Goal: Task Accomplishment & Management: Manage account settings

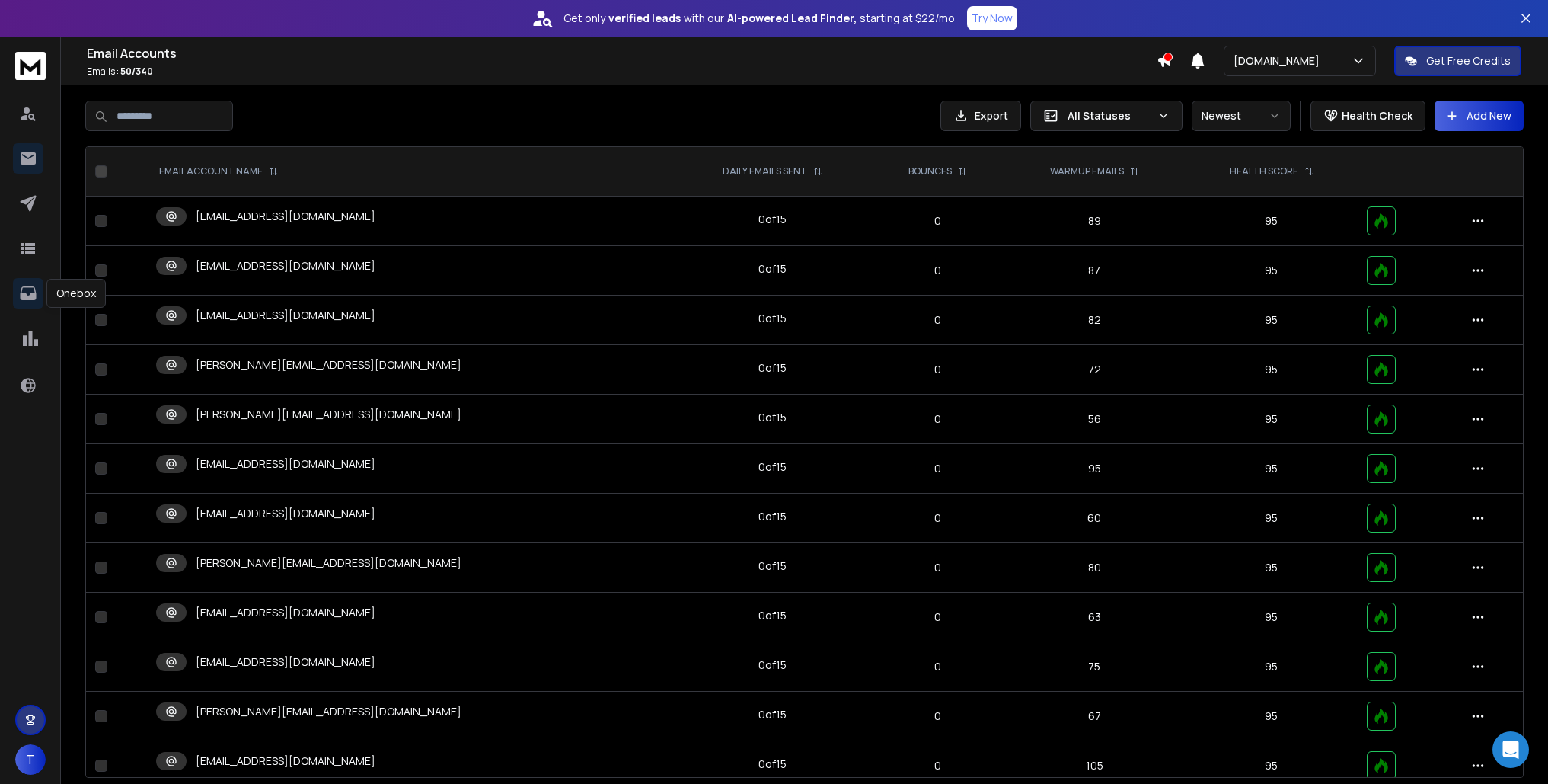
click at [39, 283] on link at bounding box center [27, 292] width 30 height 30
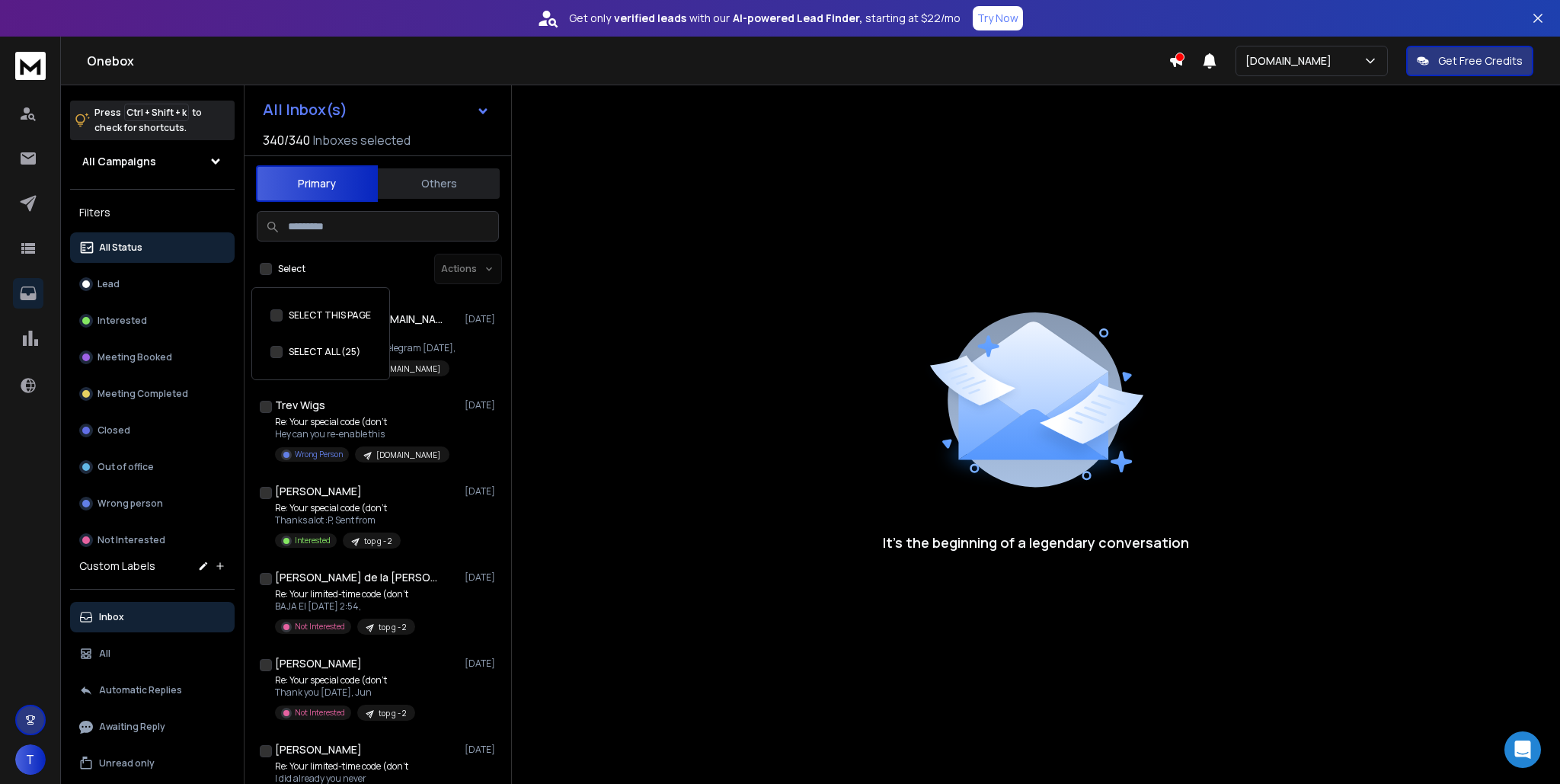
click at [260, 268] on button "SELECT THIS PAGE" at bounding box center [265, 269] width 12 height 12
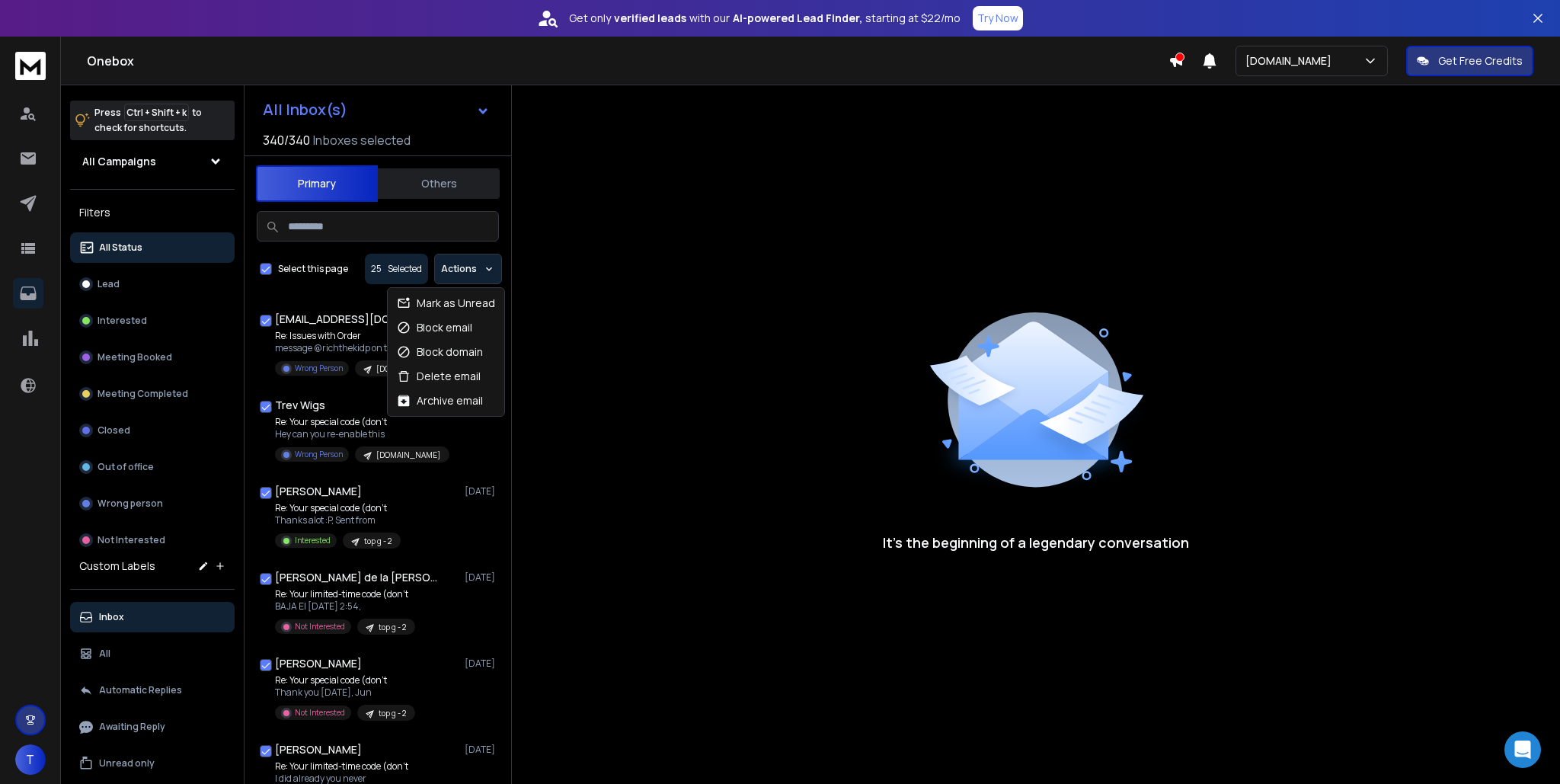
click at [482, 271] on button "Actions" at bounding box center [468, 269] width 68 height 30
click at [448, 374] on div "Delete email" at bounding box center [439, 376] width 84 height 16
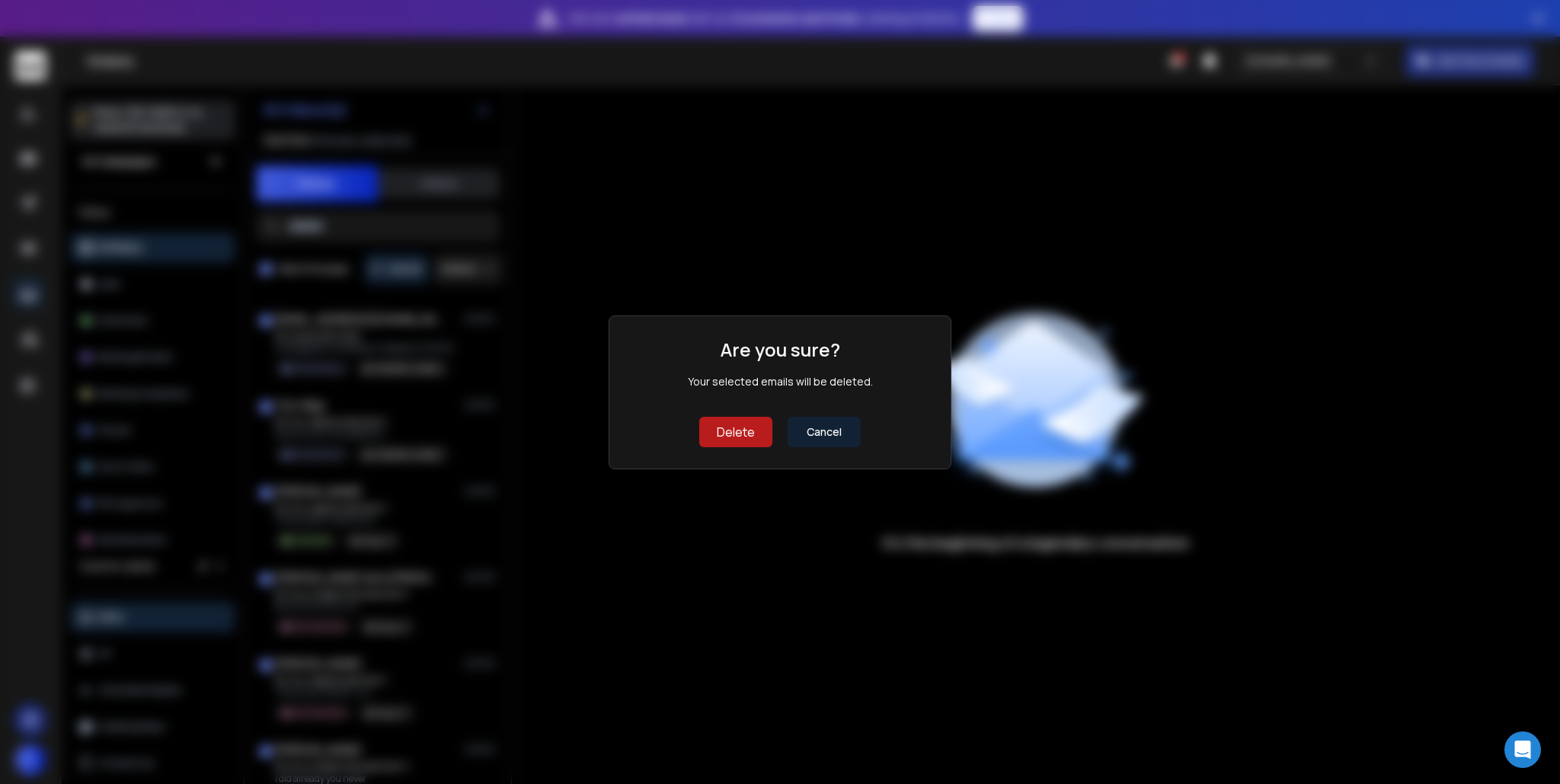
click at [735, 430] on button "Delete" at bounding box center [736, 431] width 73 height 30
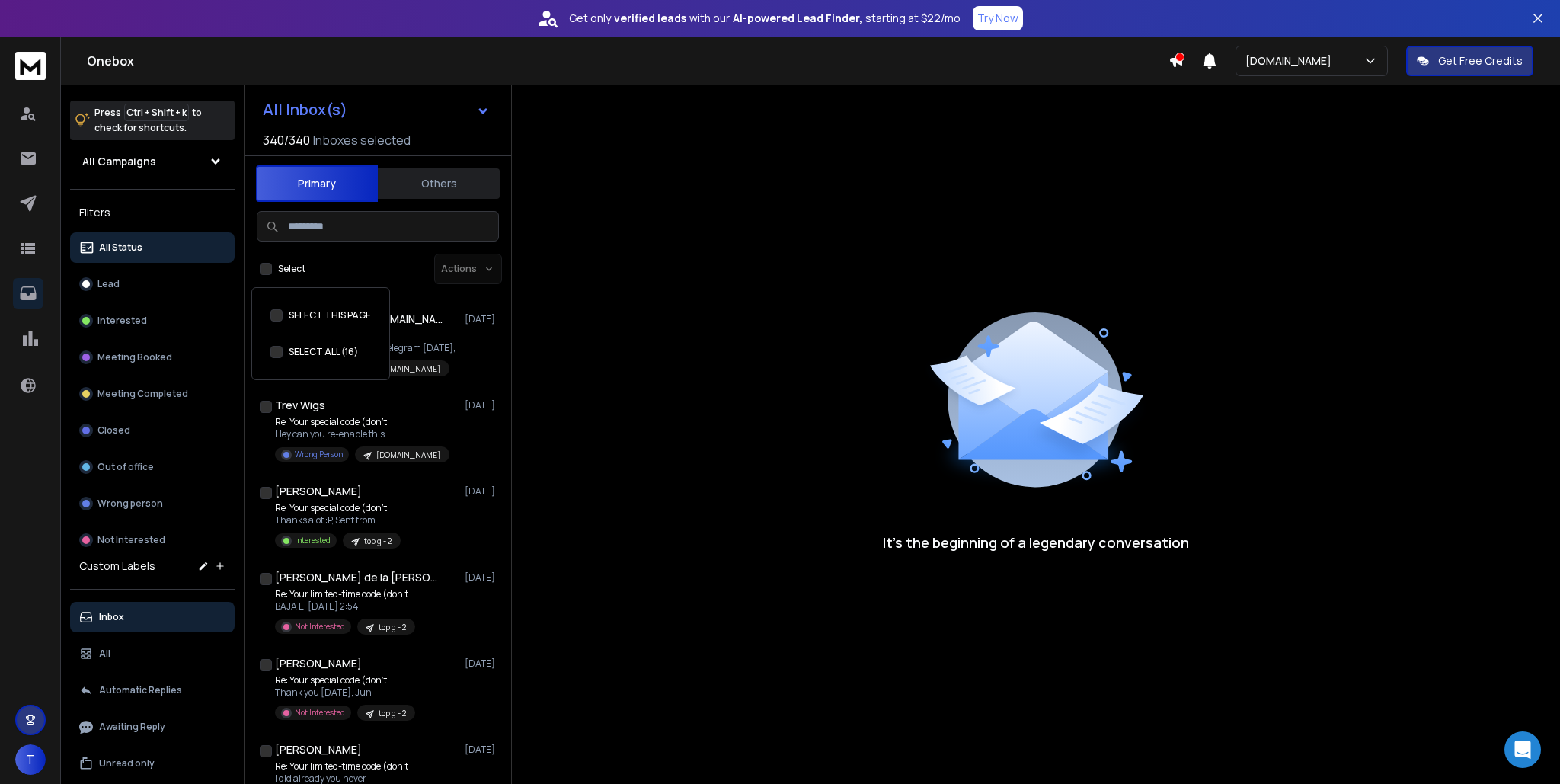
click at [263, 271] on button "SELECT THIS PAGE" at bounding box center [265, 269] width 12 height 12
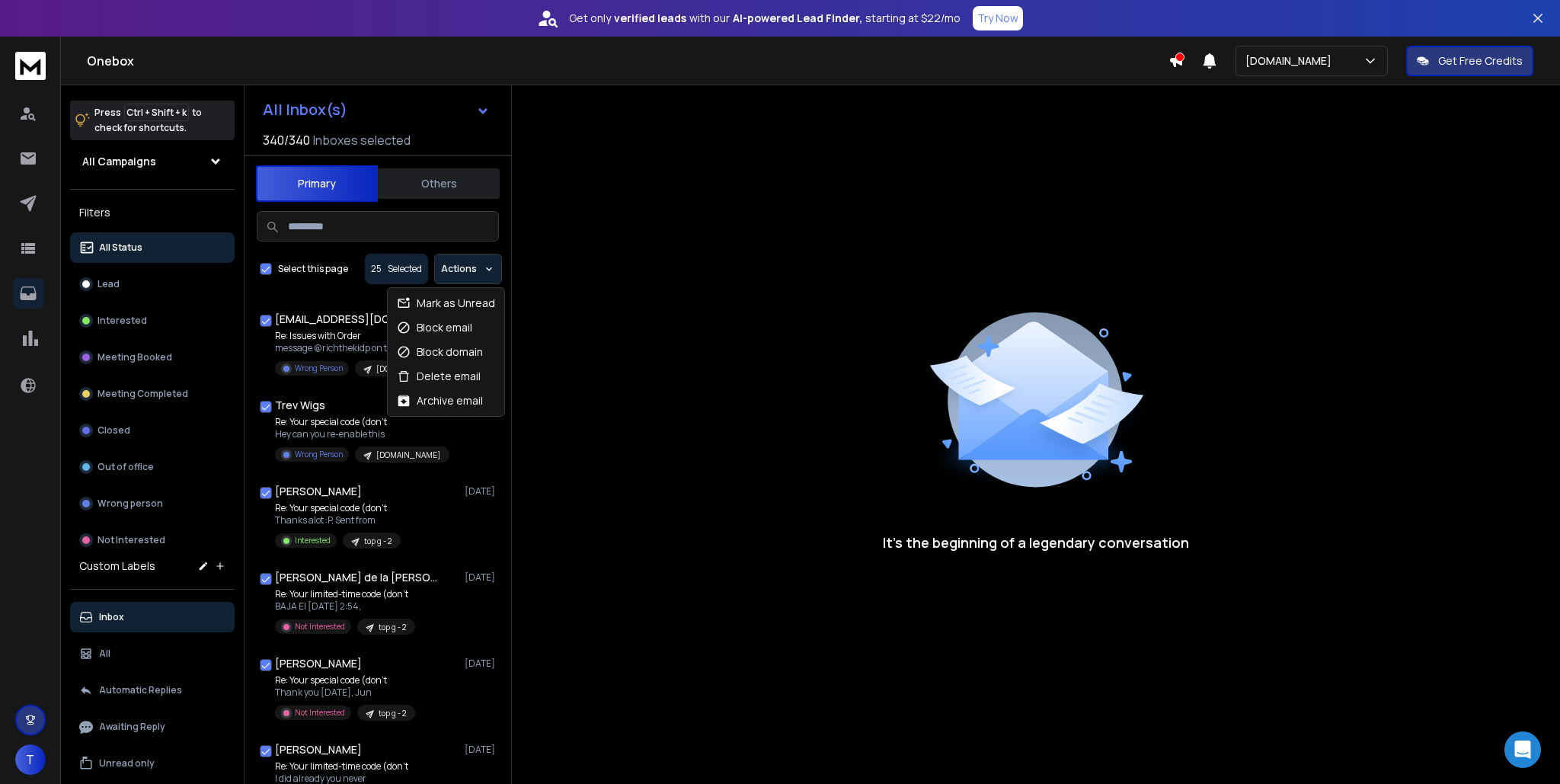
click at [470, 272] on p "Actions" at bounding box center [459, 269] width 36 height 12
click at [441, 377] on div "Delete email" at bounding box center [439, 376] width 84 height 16
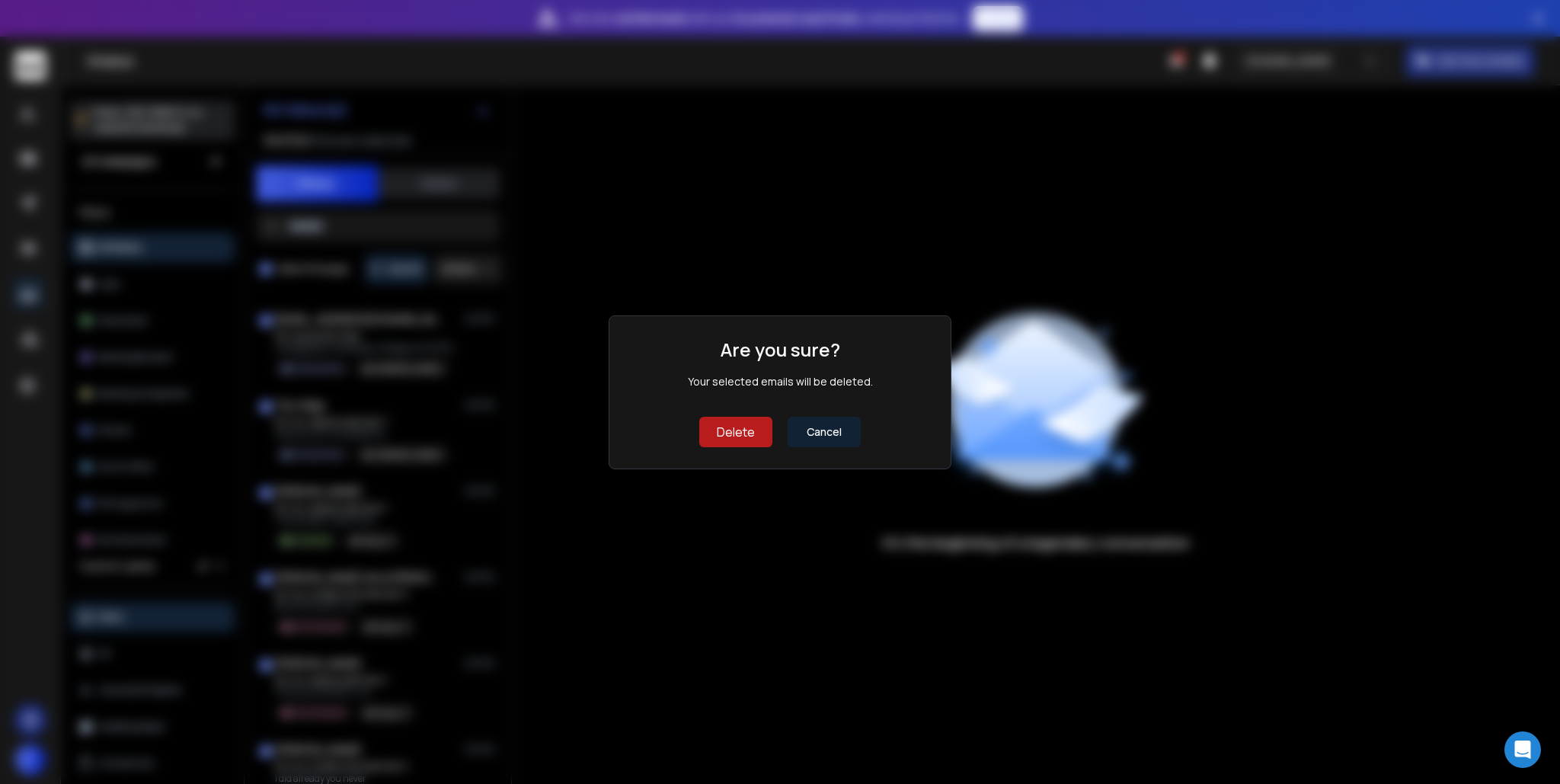
click at [721, 437] on button "Delete" at bounding box center [736, 431] width 73 height 30
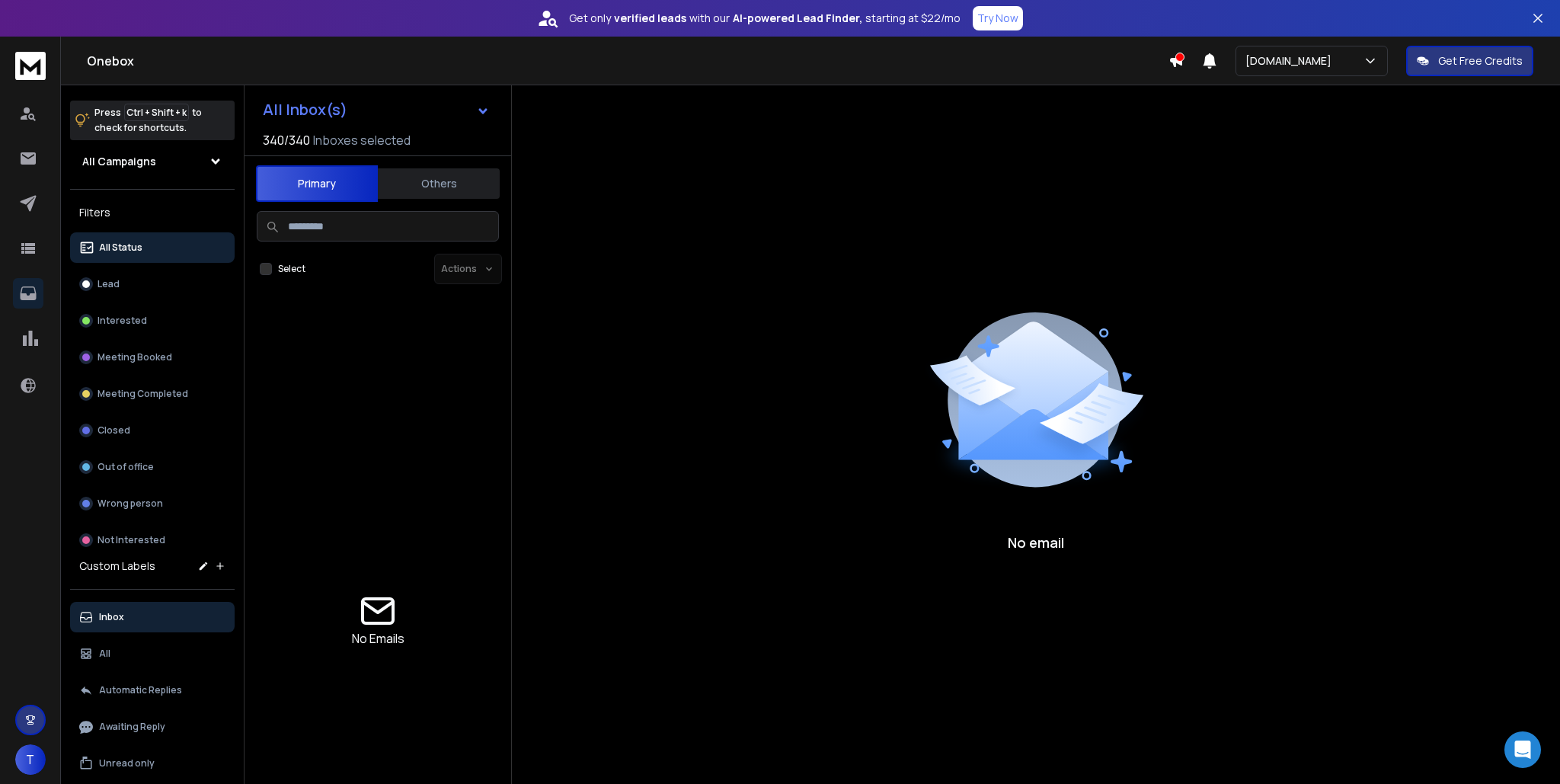
click at [472, 185] on button "Others" at bounding box center [438, 184] width 122 height 34
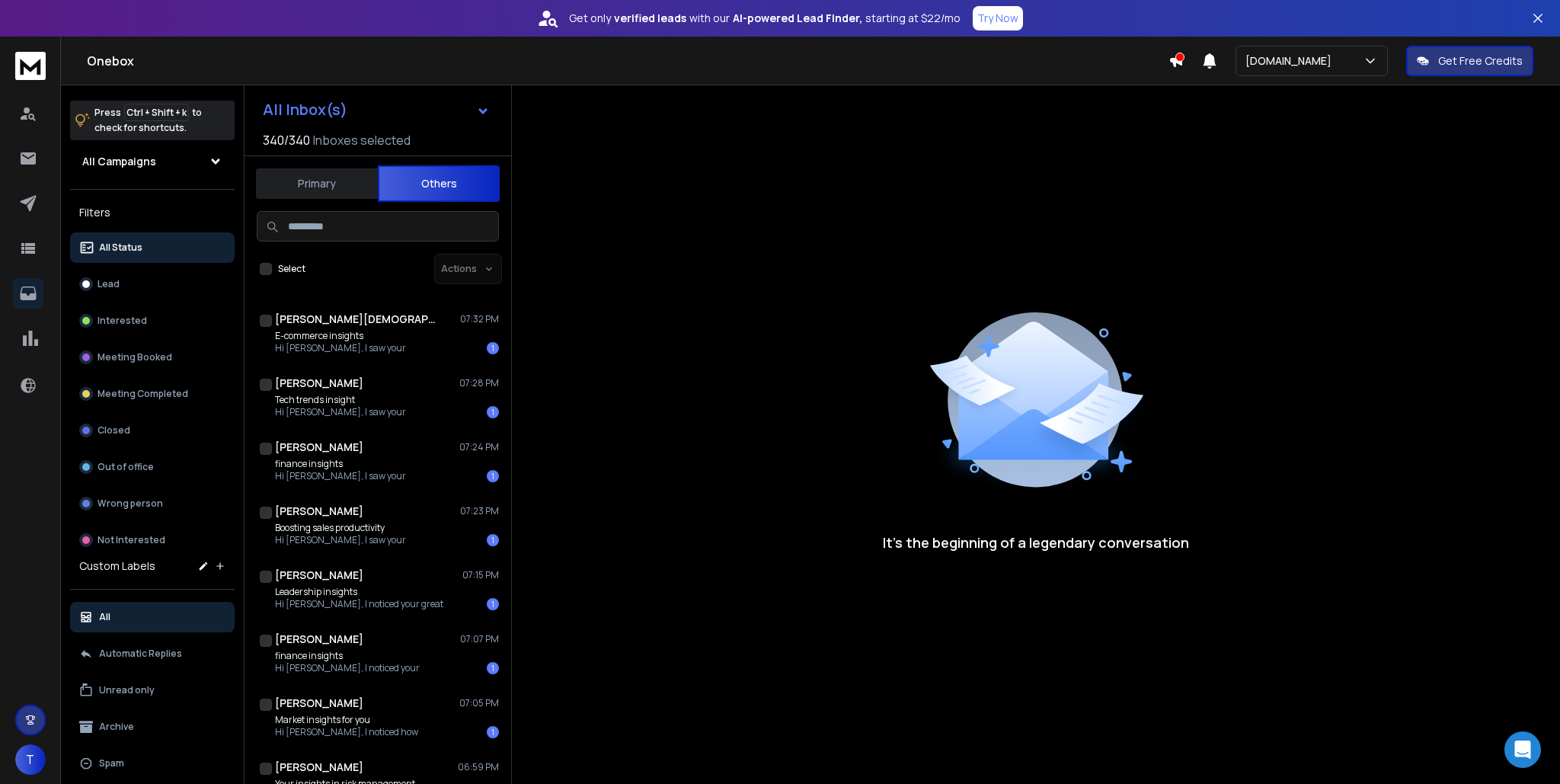
click at [317, 179] on button "Primary" at bounding box center [316, 184] width 122 height 34
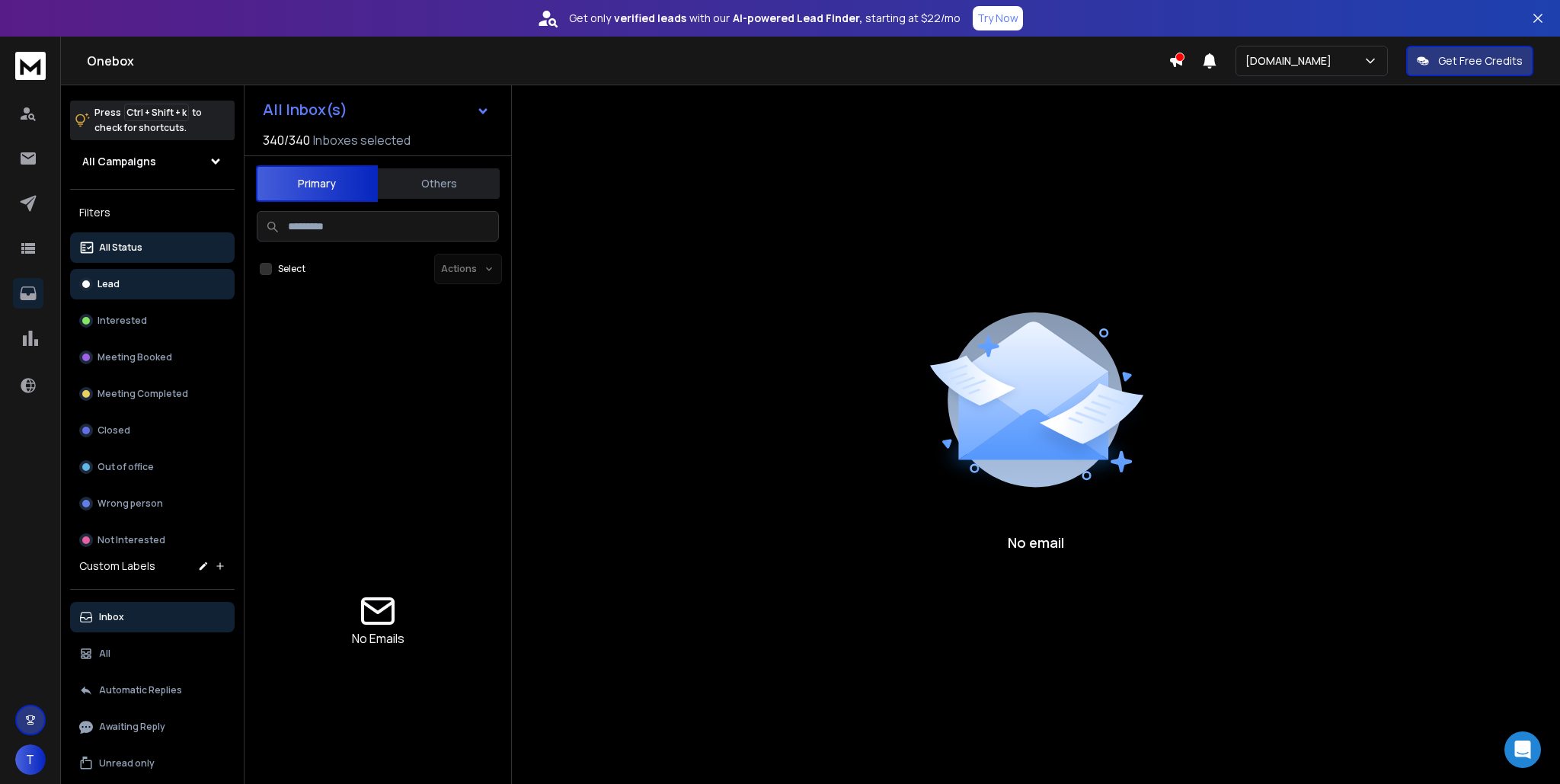
click at [94, 275] on button "Lead" at bounding box center [153, 283] width 164 height 30
click at [126, 332] on button "Interested" at bounding box center [153, 320] width 164 height 30
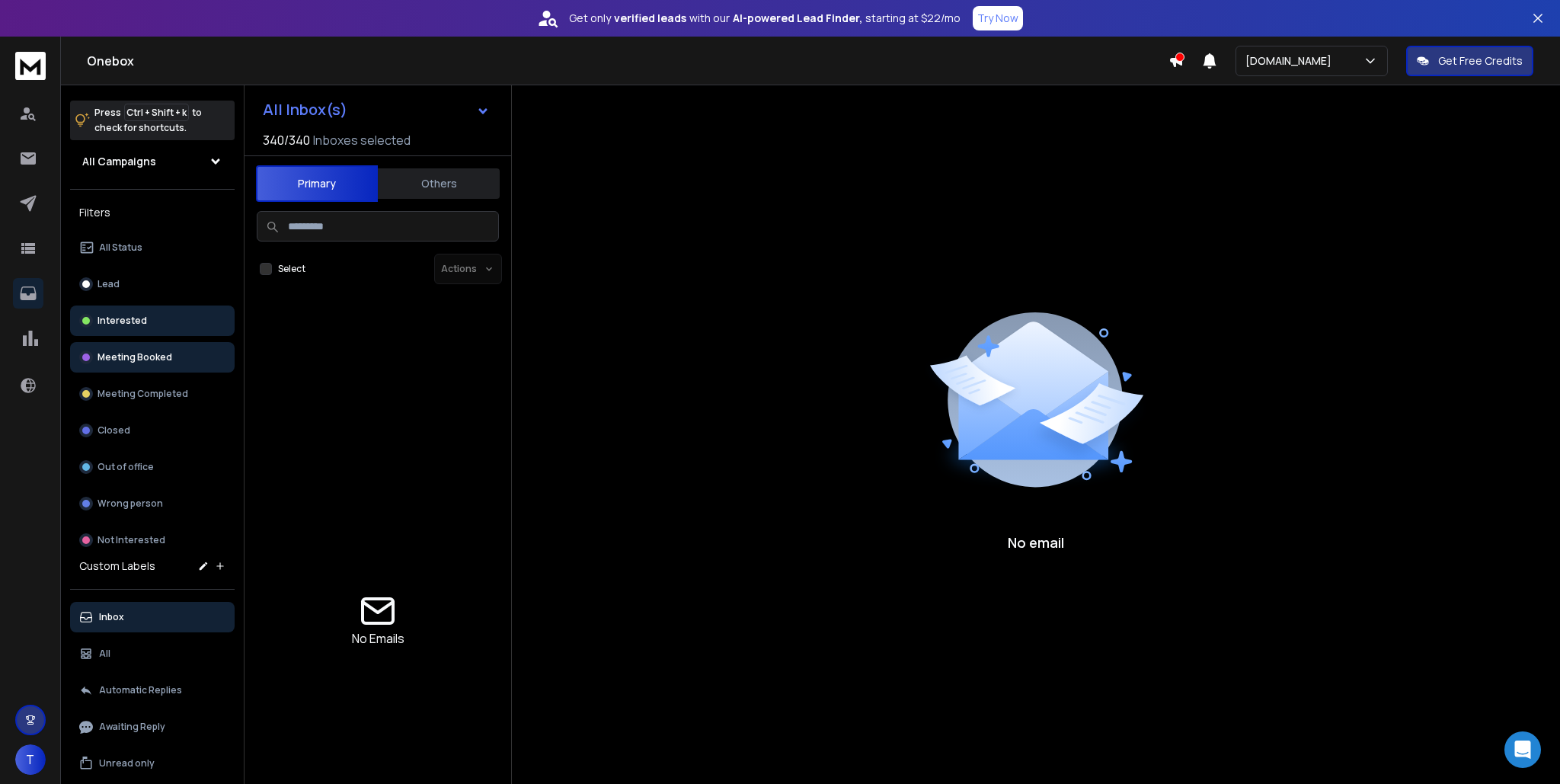
click at [131, 355] on p "Meeting Booked" at bounding box center [135, 356] width 75 height 12
click at [132, 393] on p "Meeting Completed" at bounding box center [143, 393] width 90 height 12
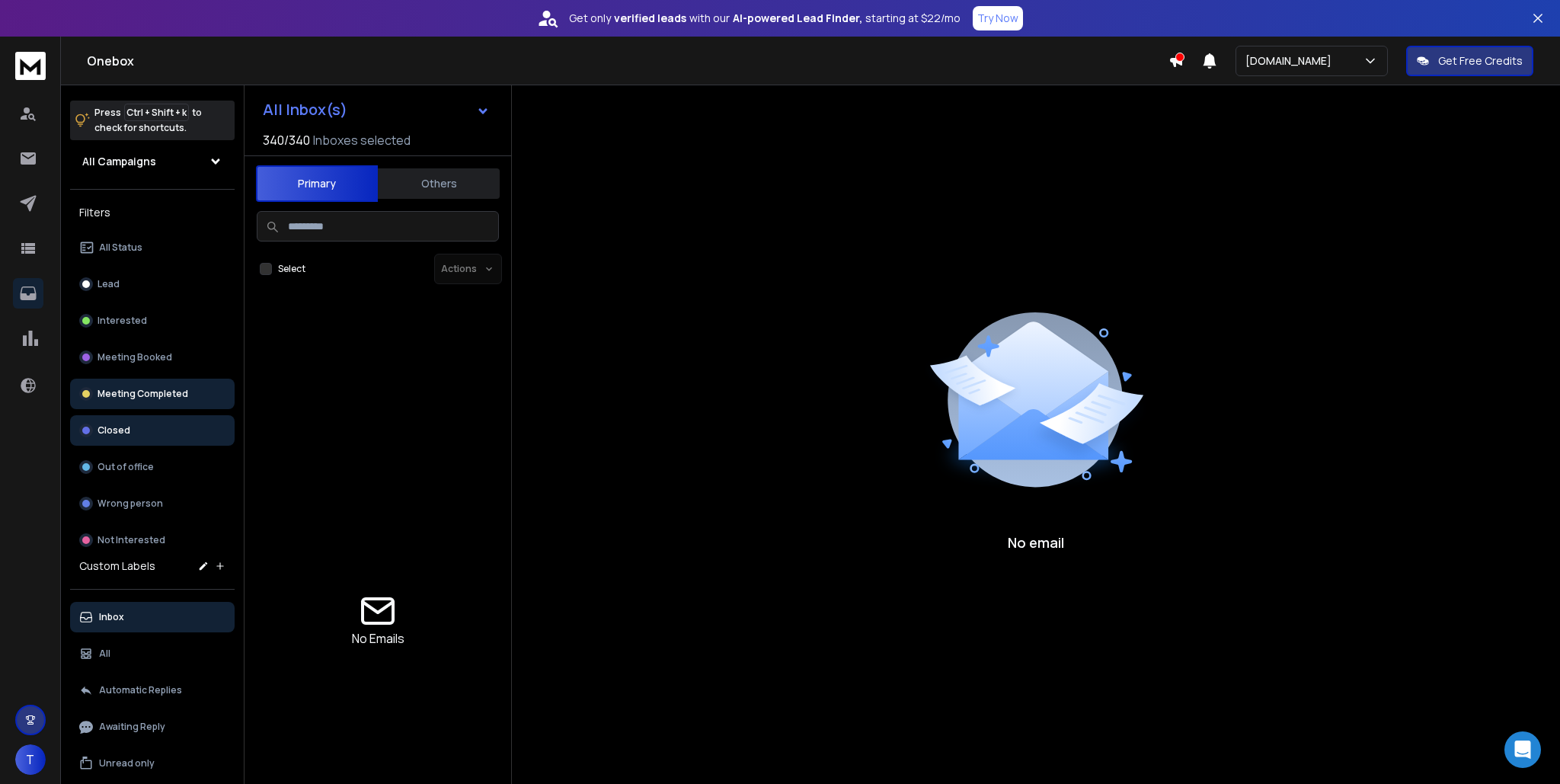
click at [121, 427] on p "Closed" at bounding box center [114, 429] width 33 height 12
click at [116, 464] on p "Out of office" at bounding box center [126, 466] width 57 height 12
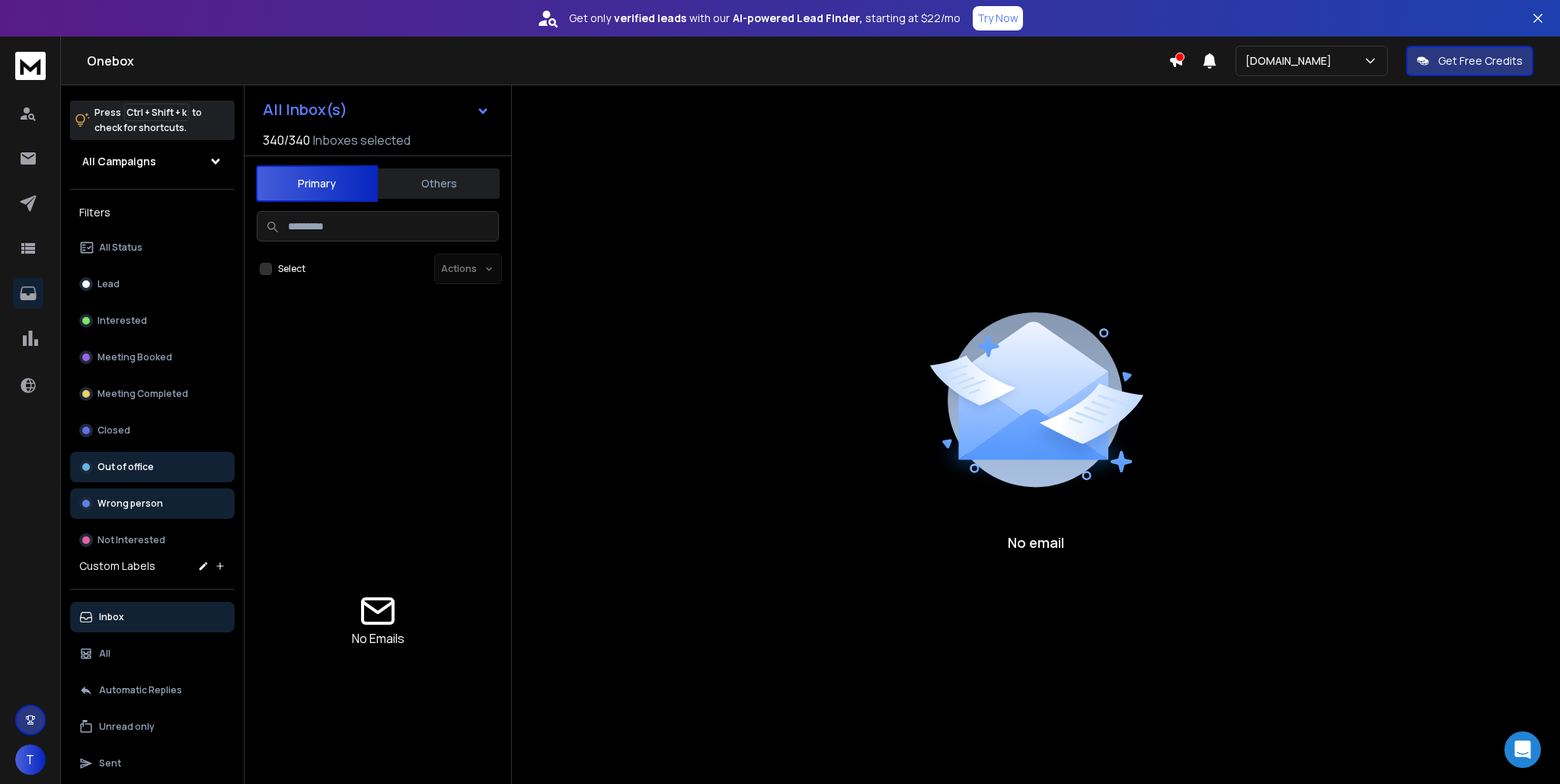
click at [127, 513] on button "Wrong person" at bounding box center [153, 503] width 164 height 30
click at [130, 543] on p "Not Interested" at bounding box center [132, 539] width 68 height 12
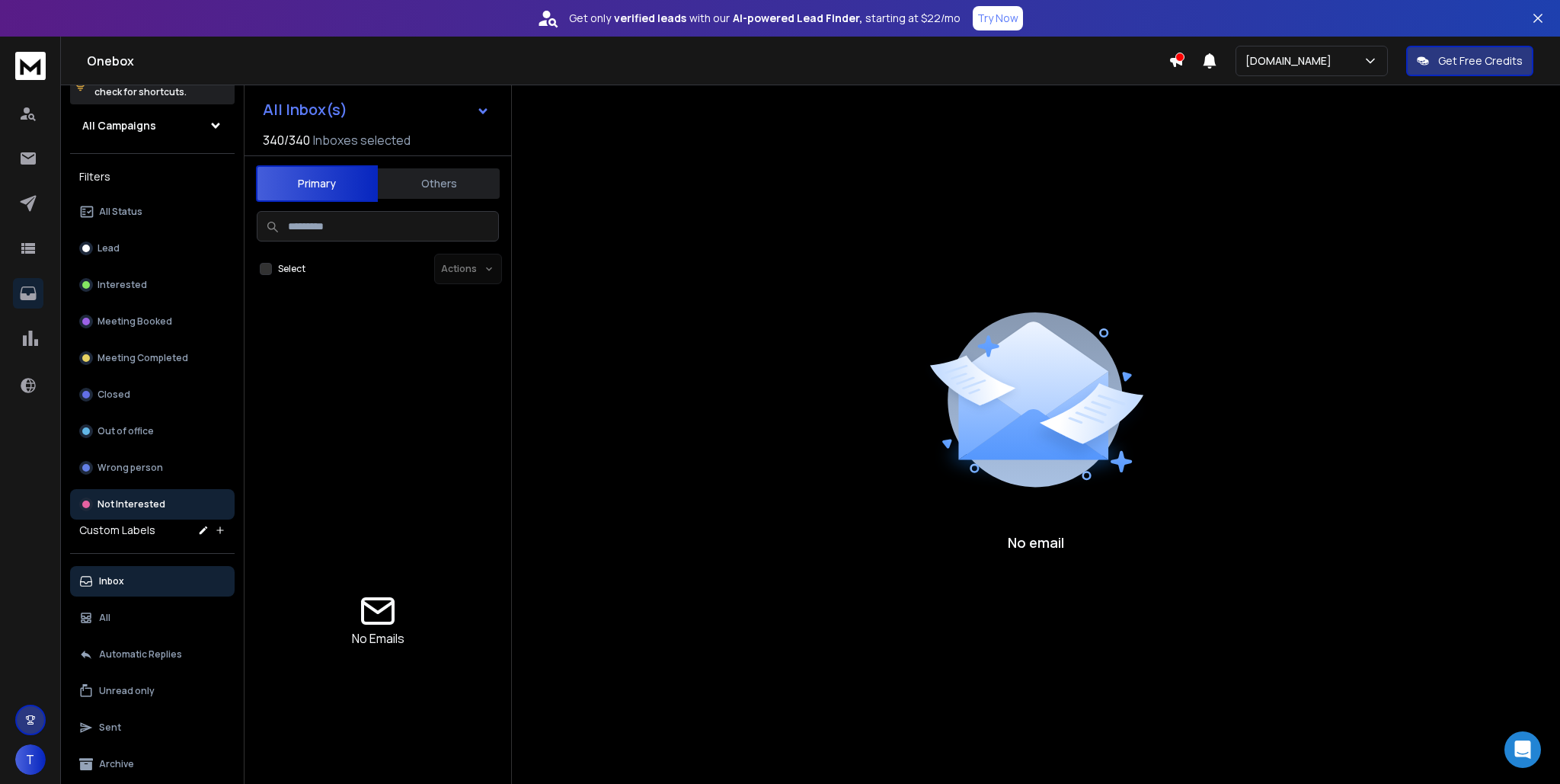
scroll to position [55, 0]
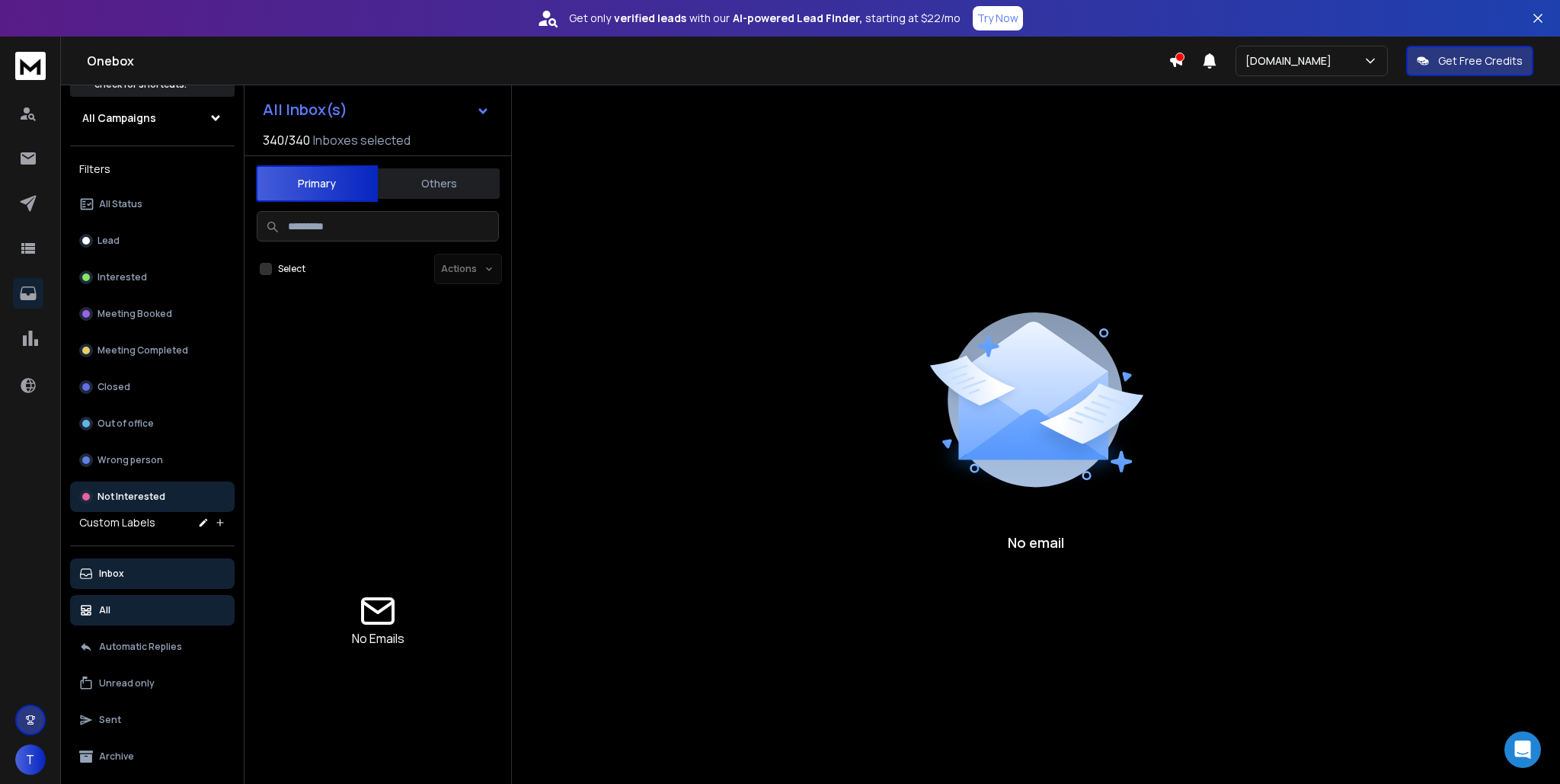
click at [131, 606] on button "All" at bounding box center [153, 609] width 164 height 30
click at [126, 641] on p "Automatic Replies" at bounding box center [140, 646] width 83 height 12
click at [127, 677] on p "Unread only" at bounding box center [126, 683] width 56 height 12
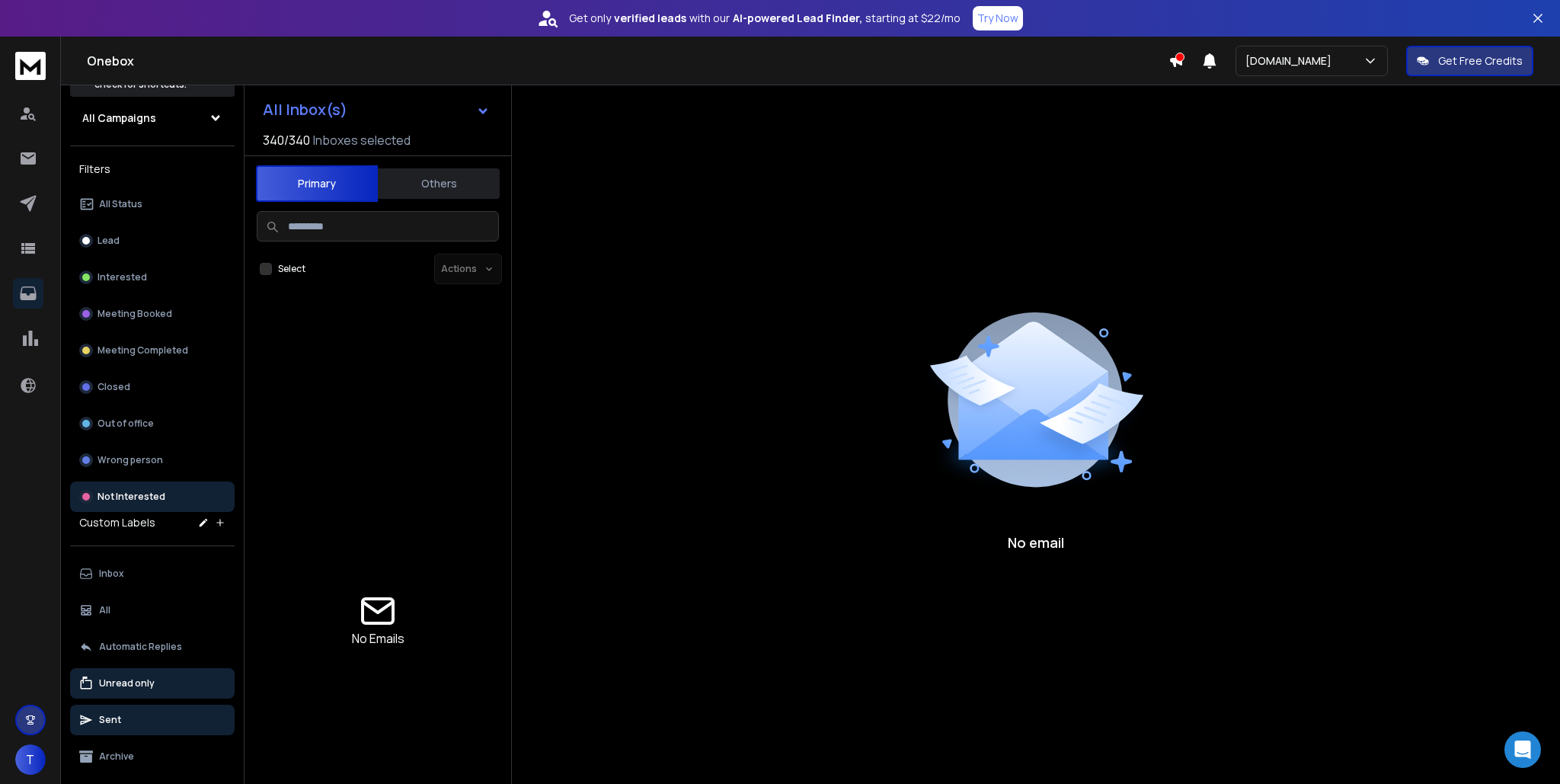
click at [117, 714] on p "Sent" at bounding box center [110, 719] width 22 height 12
click at [129, 752] on div "Archive" at bounding box center [107, 757] width 55 height 18
click at [136, 705] on button "Sent" at bounding box center [153, 719] width 164 height 30
click at [117, 714] on p "Sent" at bounding box center [110, 719] width 22 height 12
click at [441, 207] on div at bounding box center [377, 223] width 254 height 37
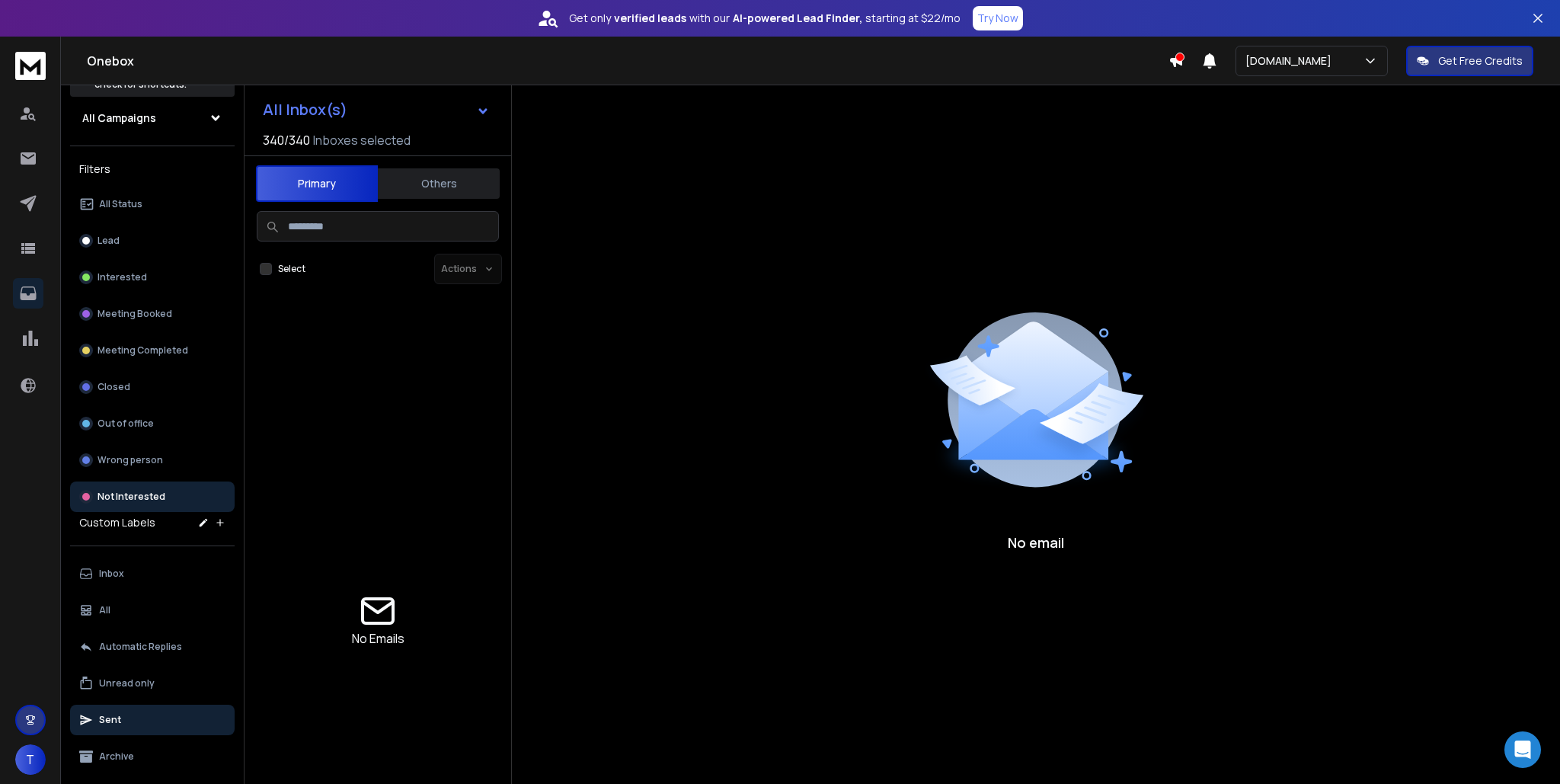
click at [439, 185] on button "Others" at bounding box center [438, 184] width 122 height 34
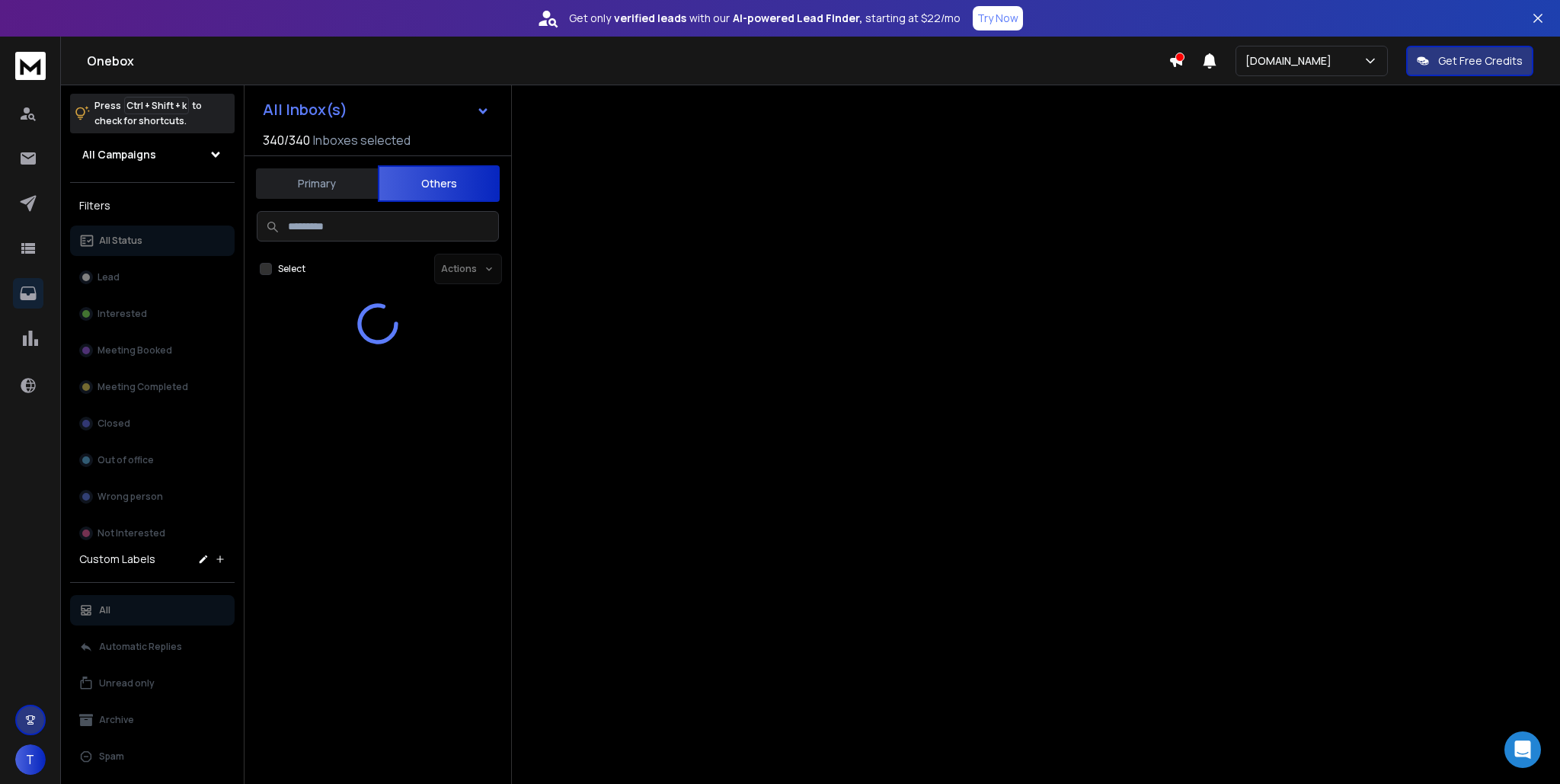
click at [315, 177] on button "Primary" at bounding box center [316, 184] width 122 height 34
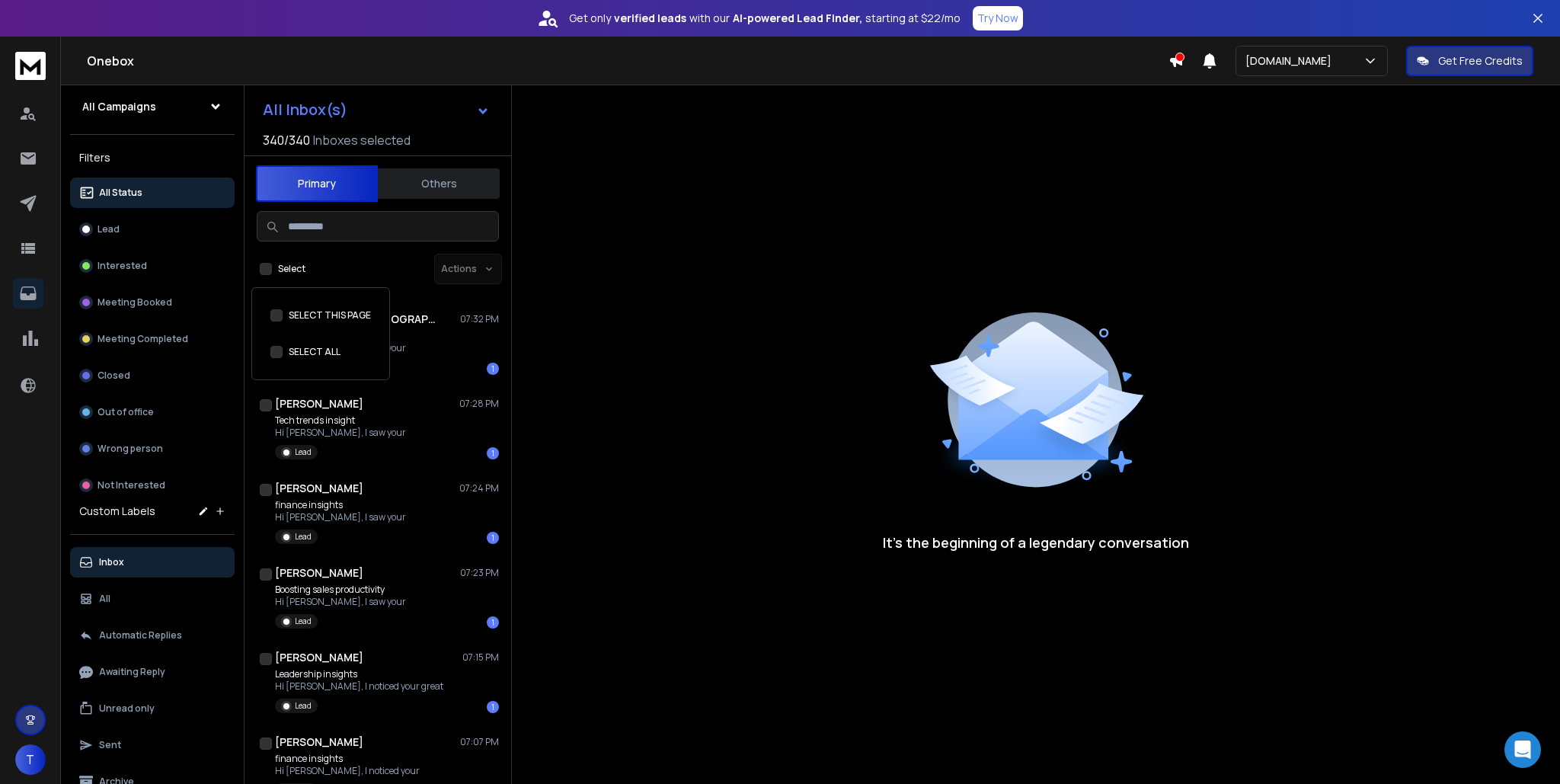
click at [262, 268] on button "SELECT THIS PAGE" at bounding box center [265, 269] width 12 height 12
click at [471, 268] on p "Actions" at bounding box center [459, 269] width 36 height 12
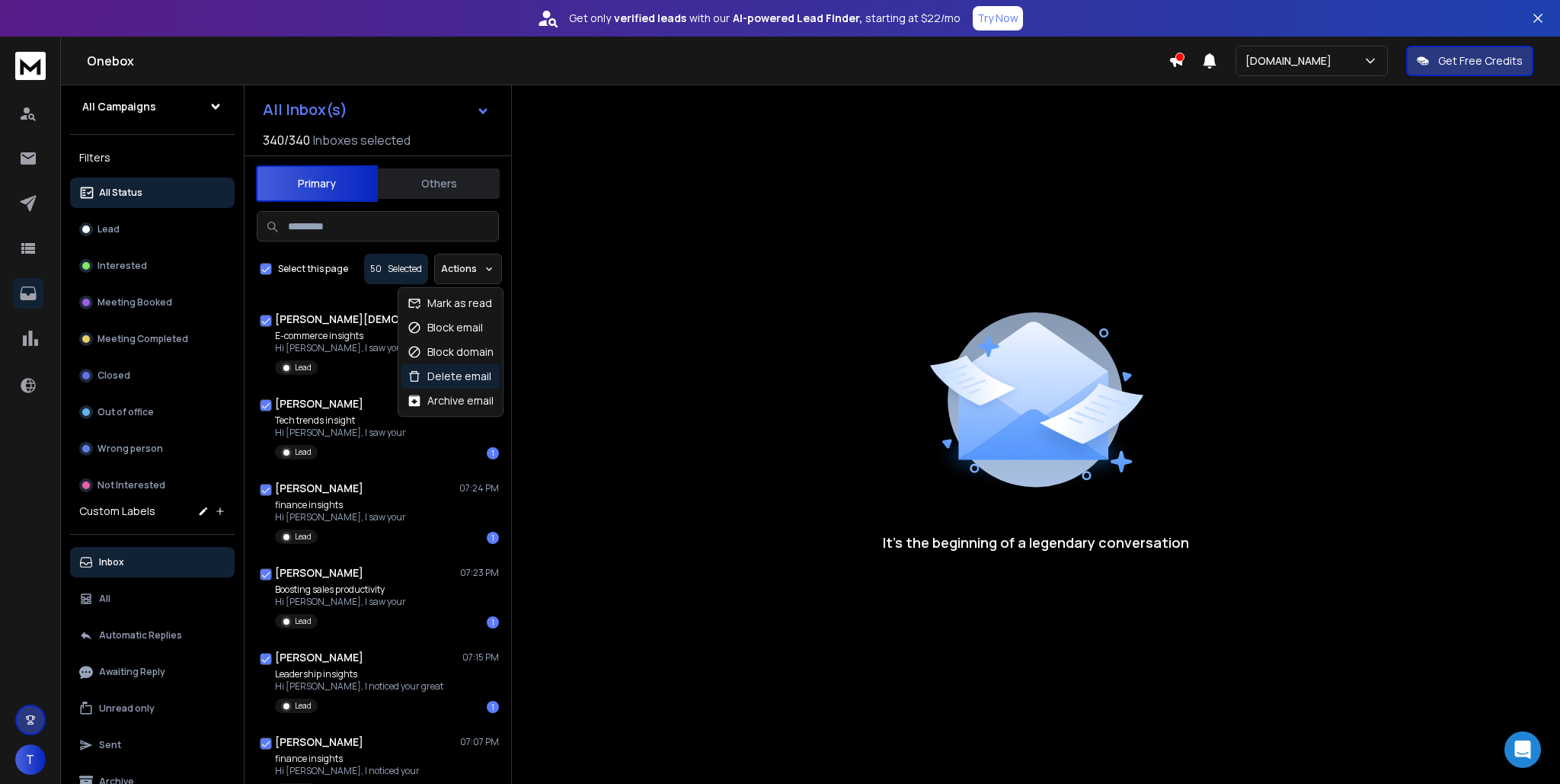
click at [431, 377] on div "Delete email" at bounding box center [450, 376] width 84 height 16
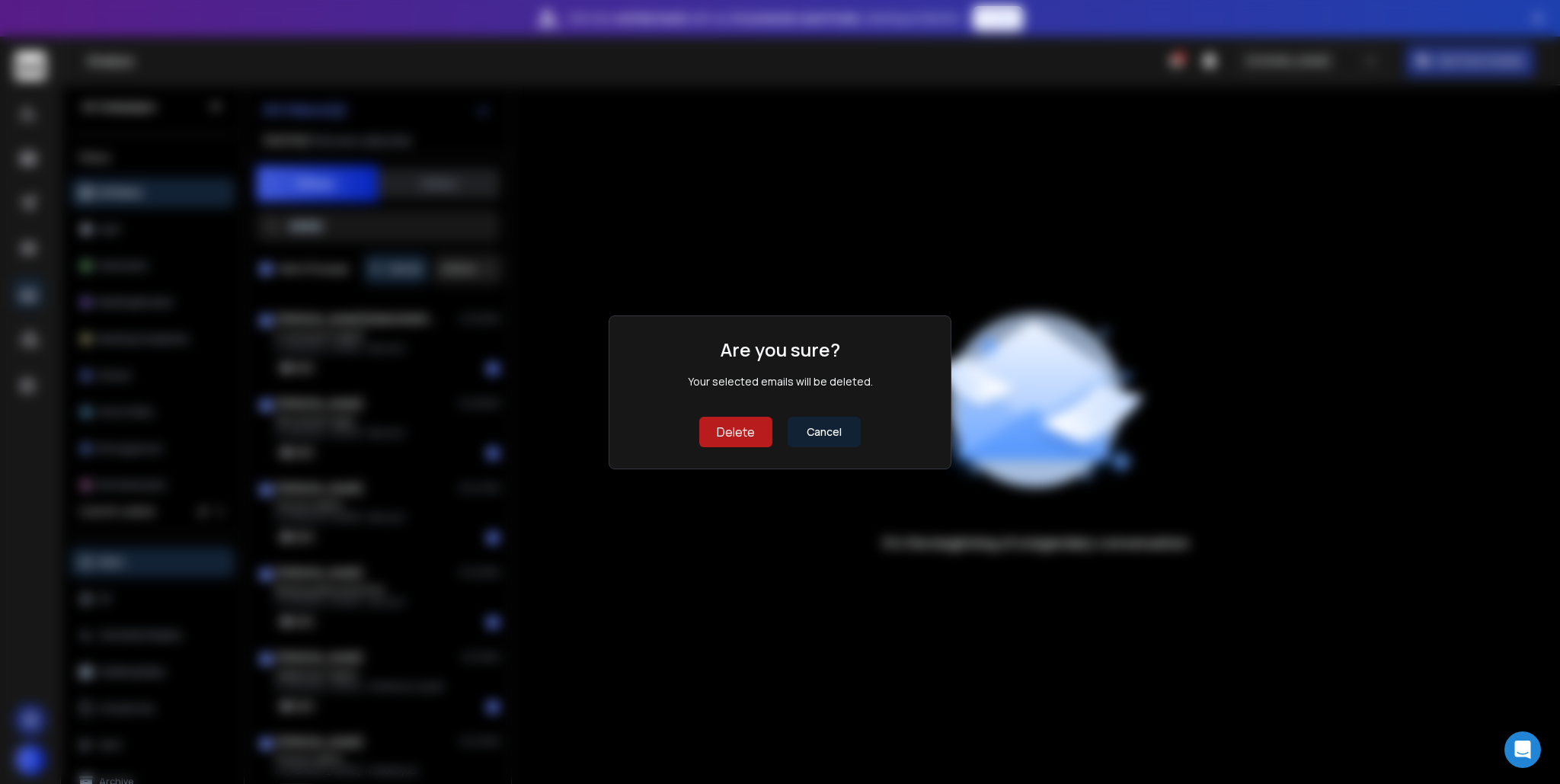
click at [740, 431] on button "Delete" at bounding box center [736, 431] width 73 height 30
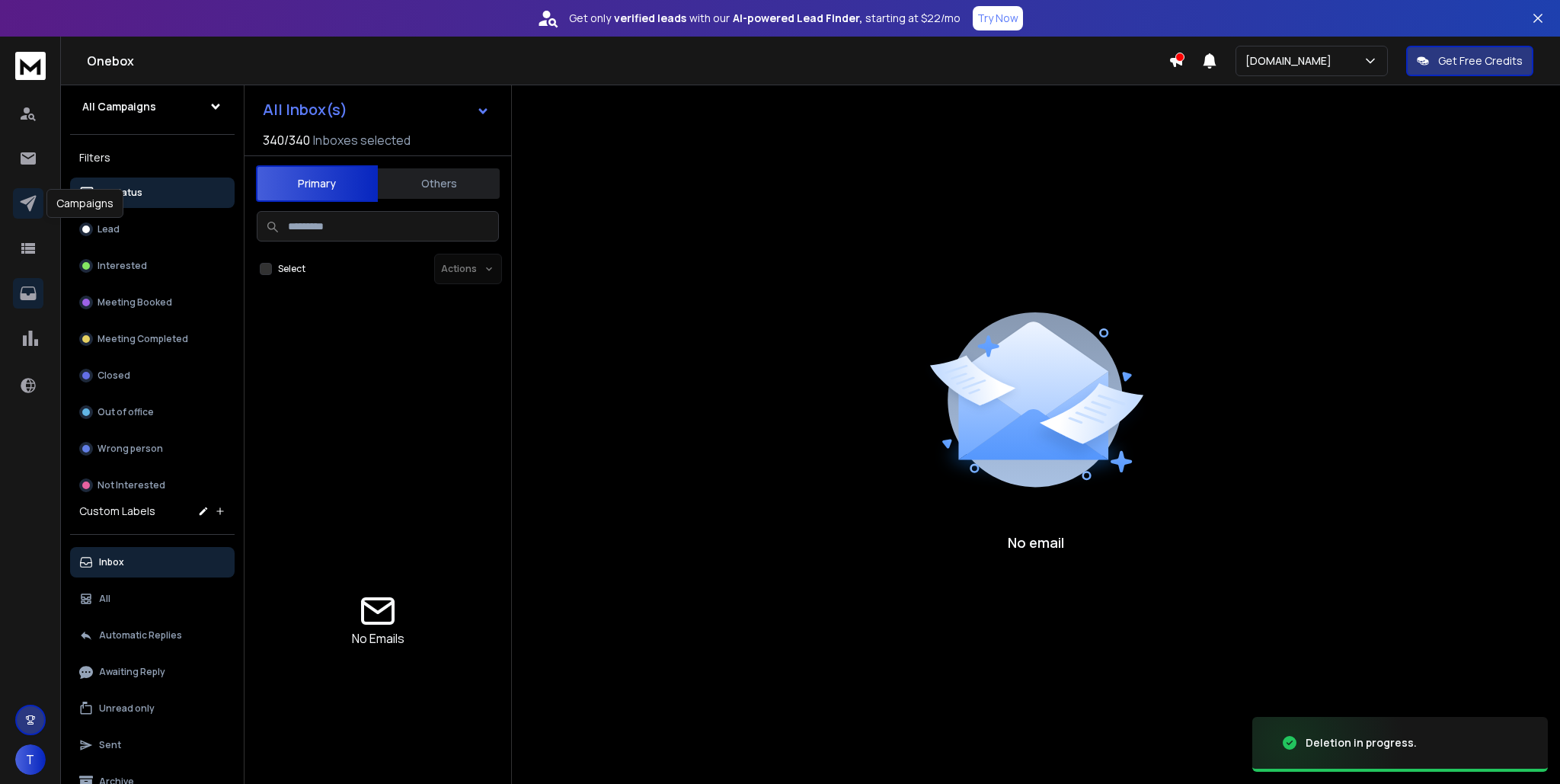
click at [40, 202] on link at bounding box center [27, 203] width 30 height 30
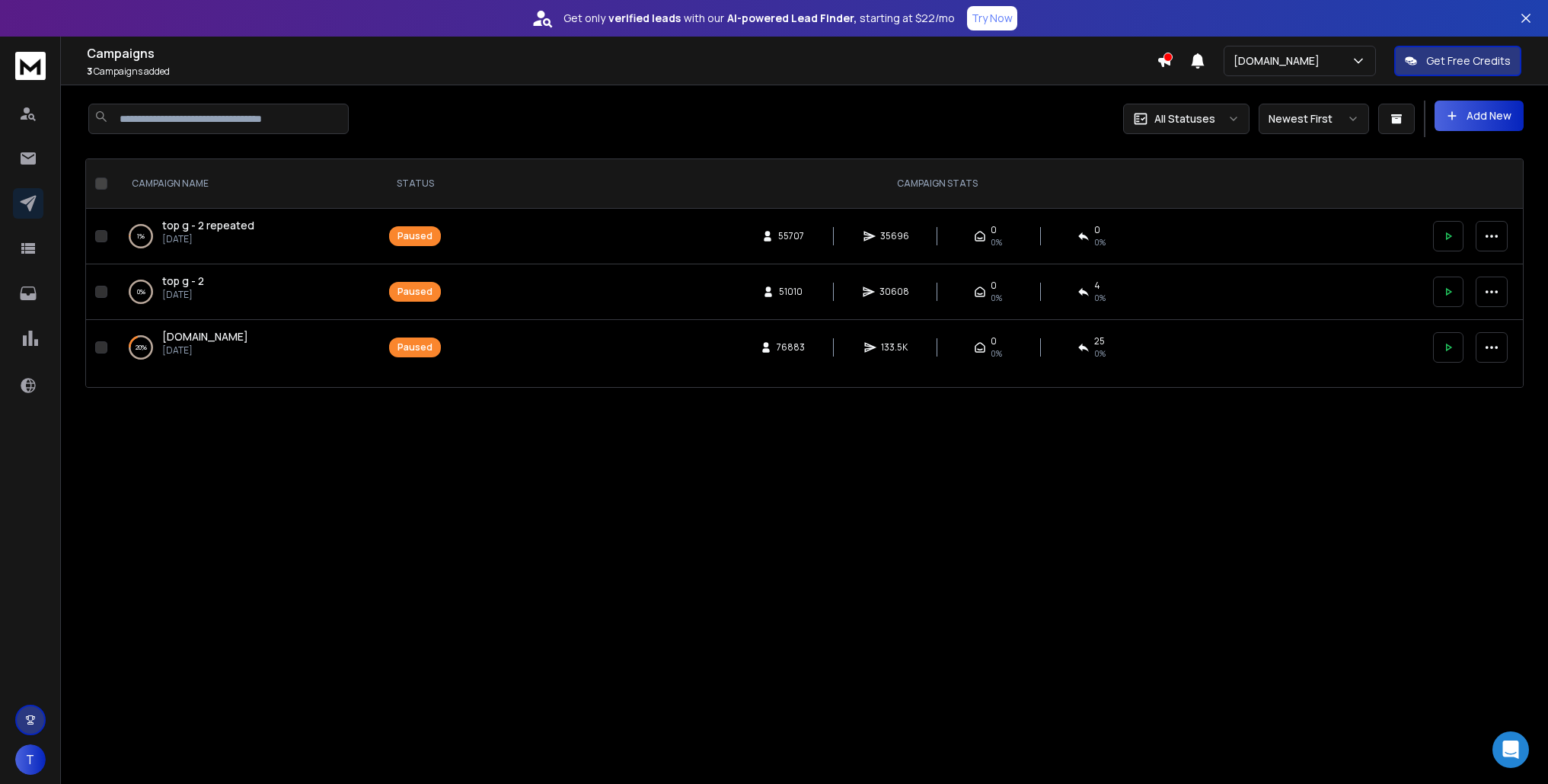
click at [1498, 230] on icon "button" at bounding box center [1491, 236] width 16 height 16
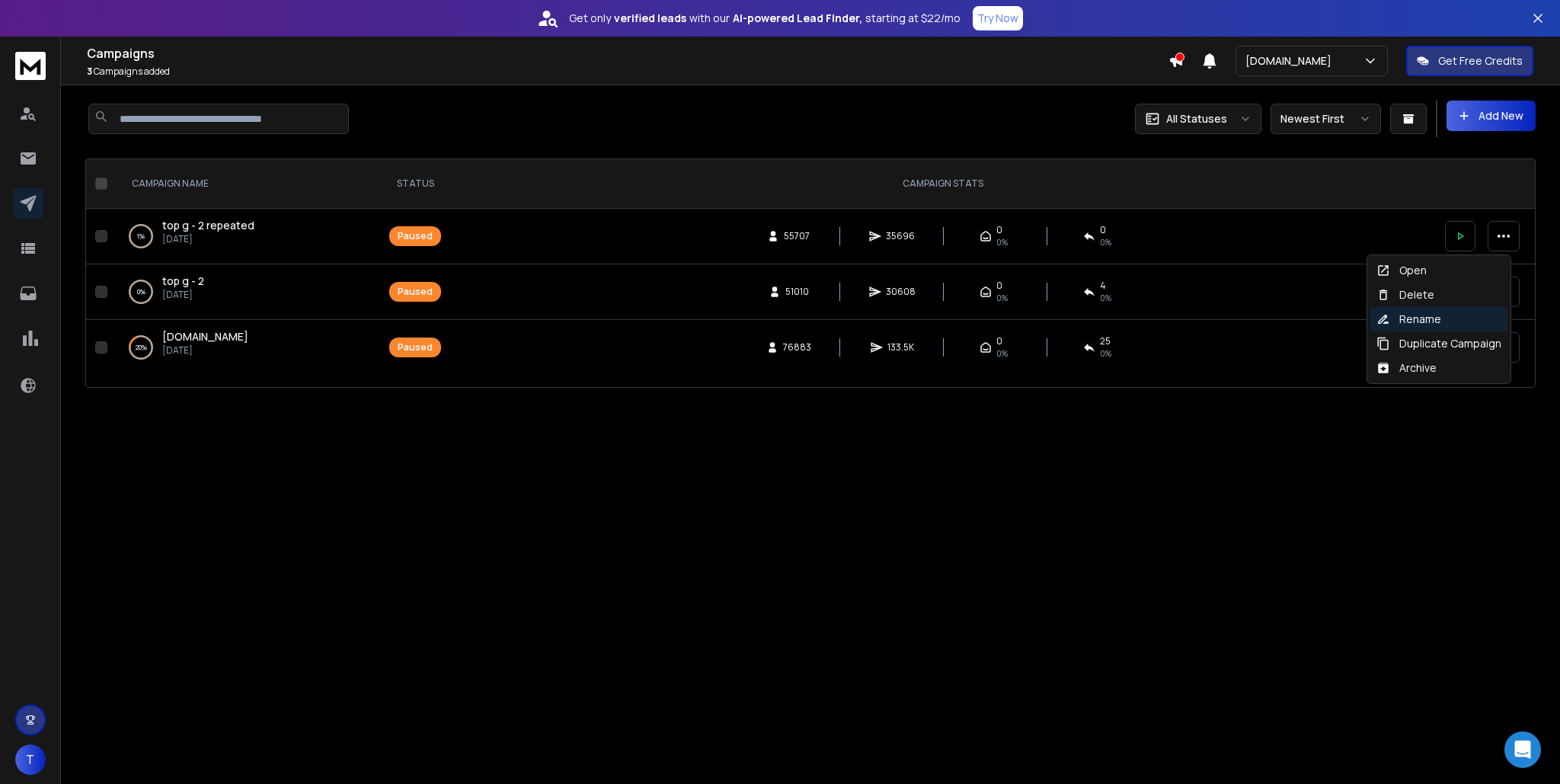
click at [1122, 556] on div "Campaigns 3 Campaigns Added All Statuses Newest First Add New CAMPAIGN NAME STA…" at bounding box center [810, 493] width 1450 height 784
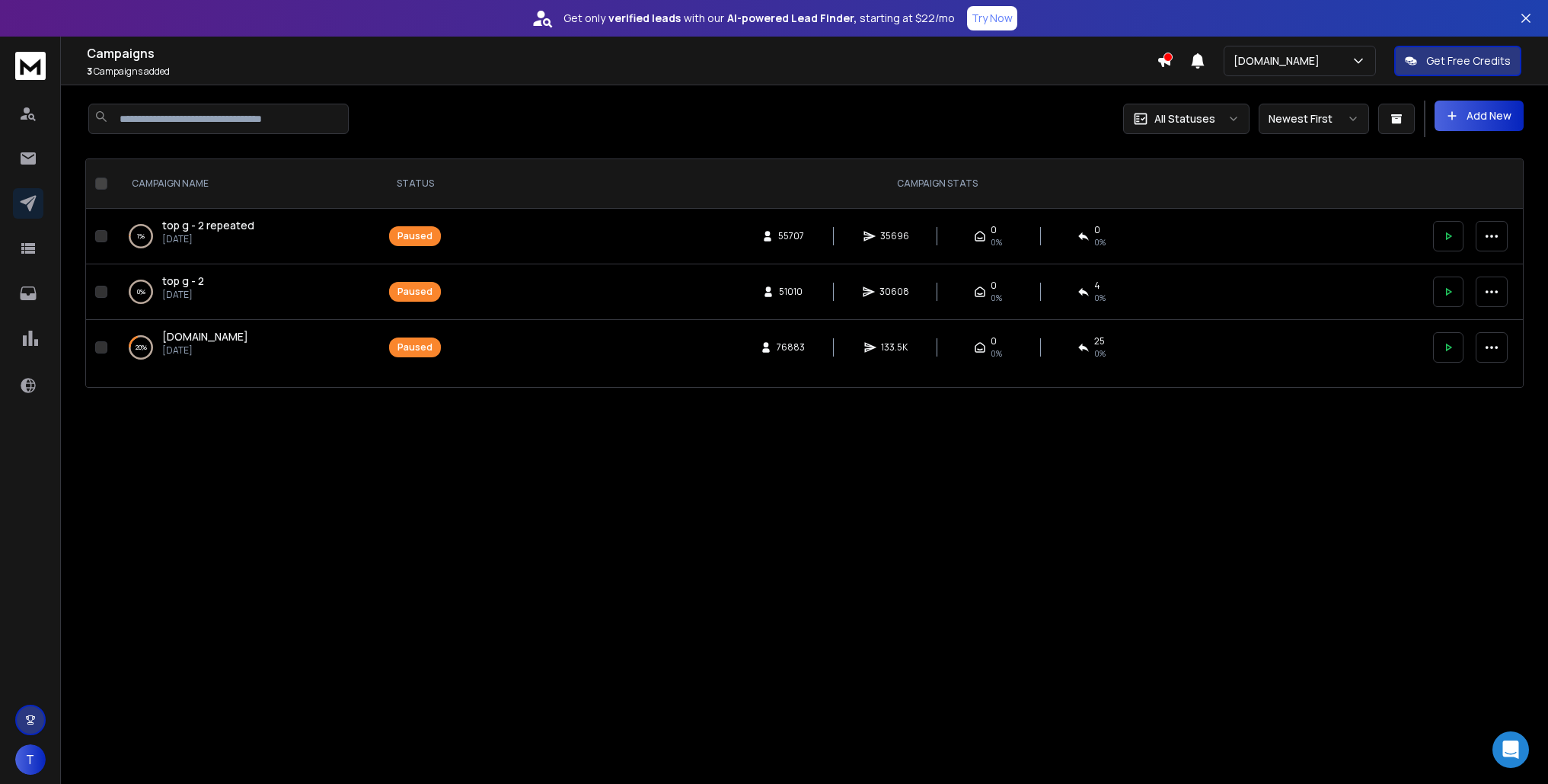
click at [1488, 238] on icon "button" at bounding box center [1491, 236] width 16 height 16
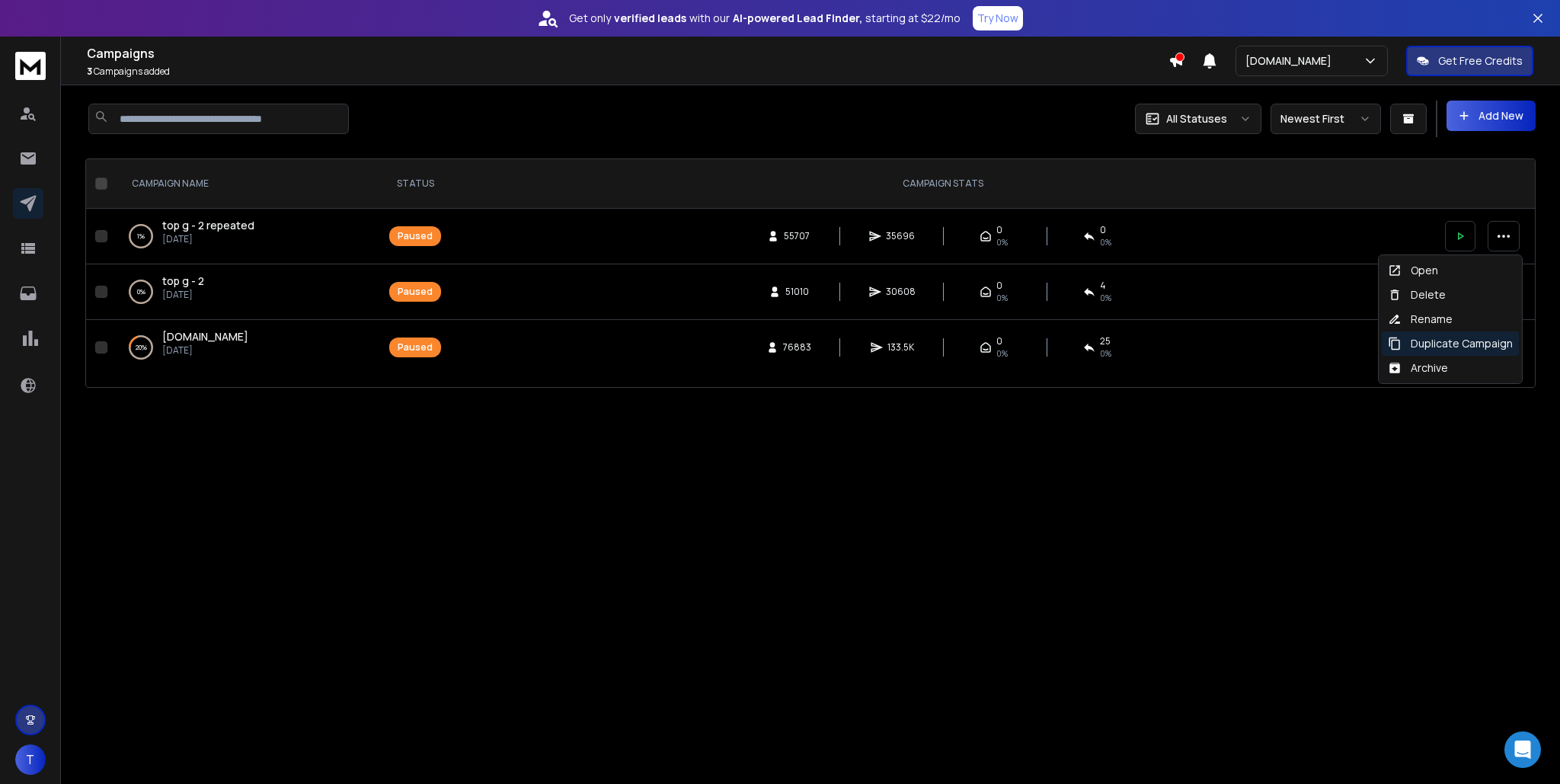
click at [1428, 336] on div "Duplicate Campaign" at bounding box center [1449, 344] width 125 height 16
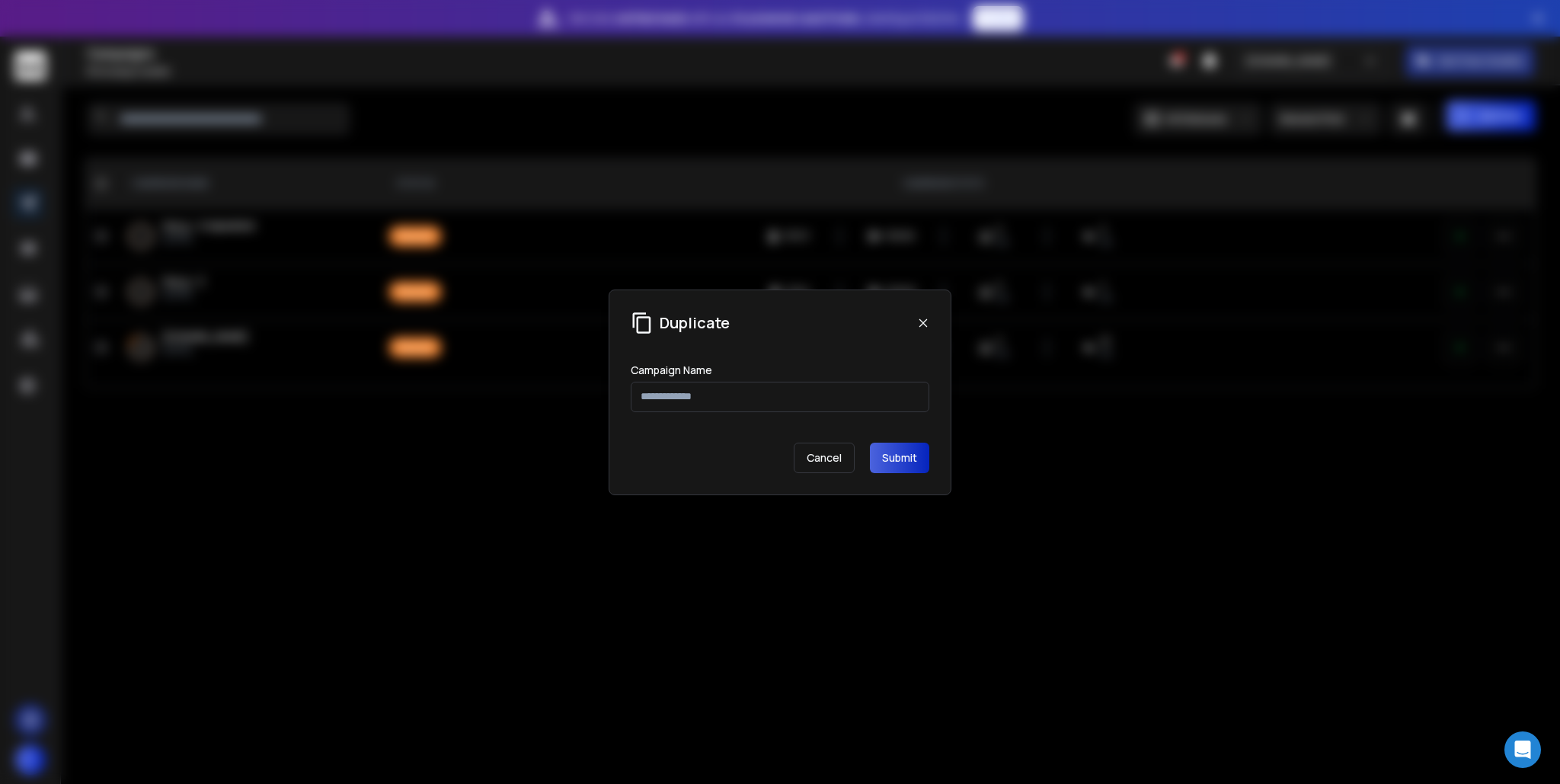
click at [717, 397] on input "text" at bounding box center [780, 397] width 299 height 30
type input "****"
click at [889, 455] on button "Submit" at bounding box center [899, 457] width 59 height 30
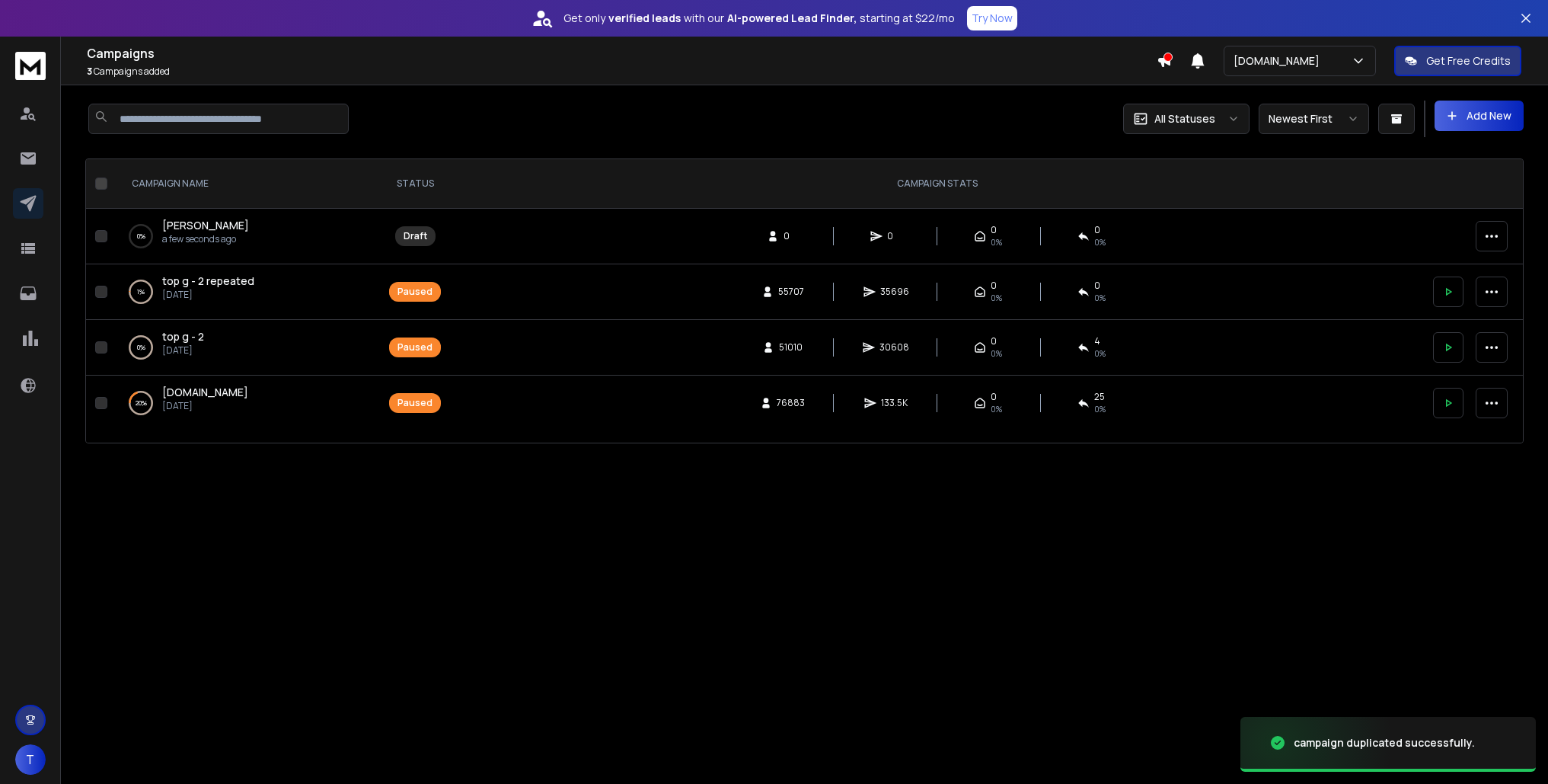
click at [102, 287] on button "button" at bounding box center [101, 291] width 12 height 12
click at [102, 351] on button "button" at bounding box center [101, 346] width 12 height 12
click at [101, 408] on button "button" at bounding box center [101, 402] width 12 height 12
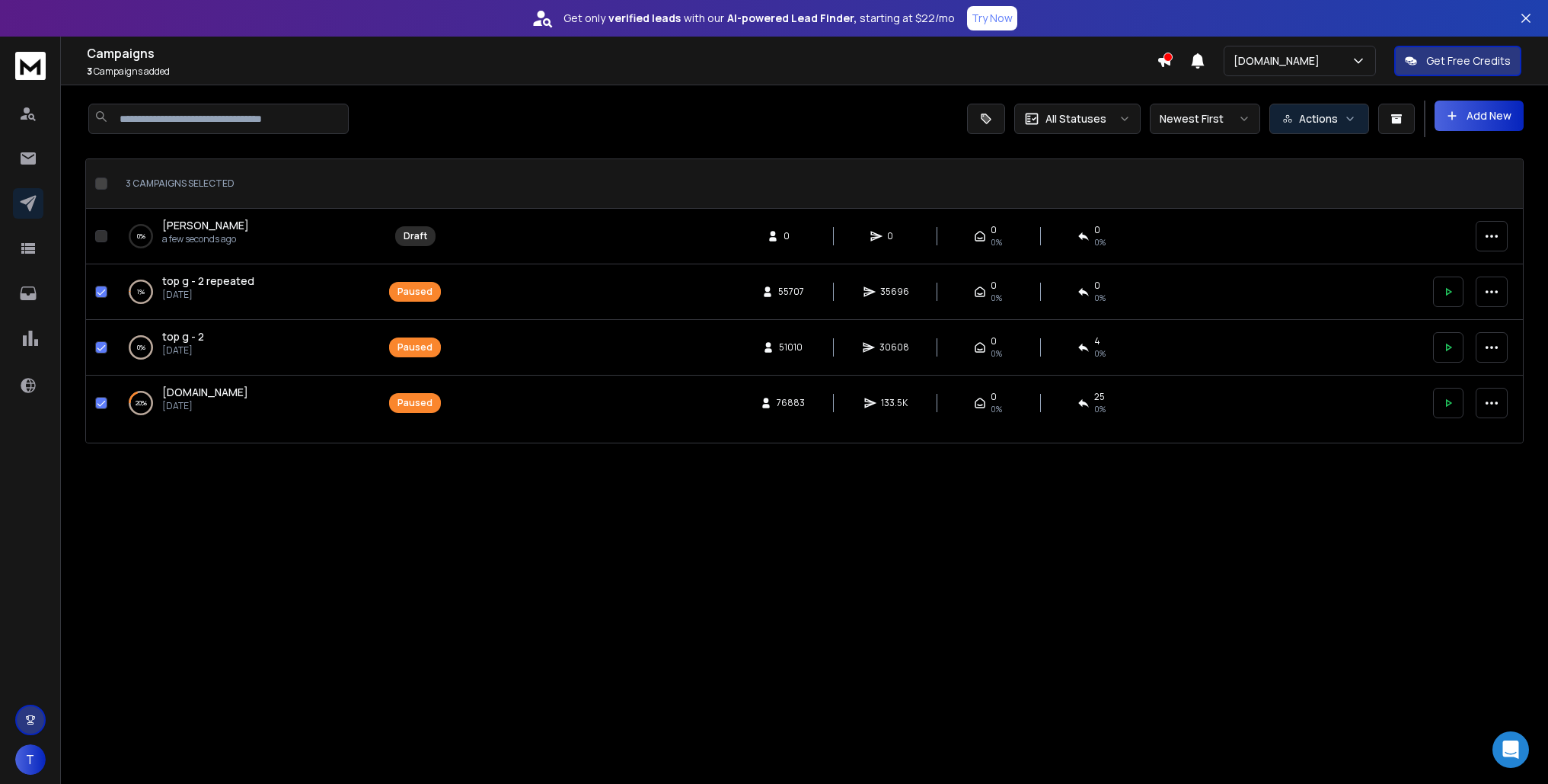
click at [1303, 126] on button "Actions" at bounding box center [1319, 118] width 100 height 30
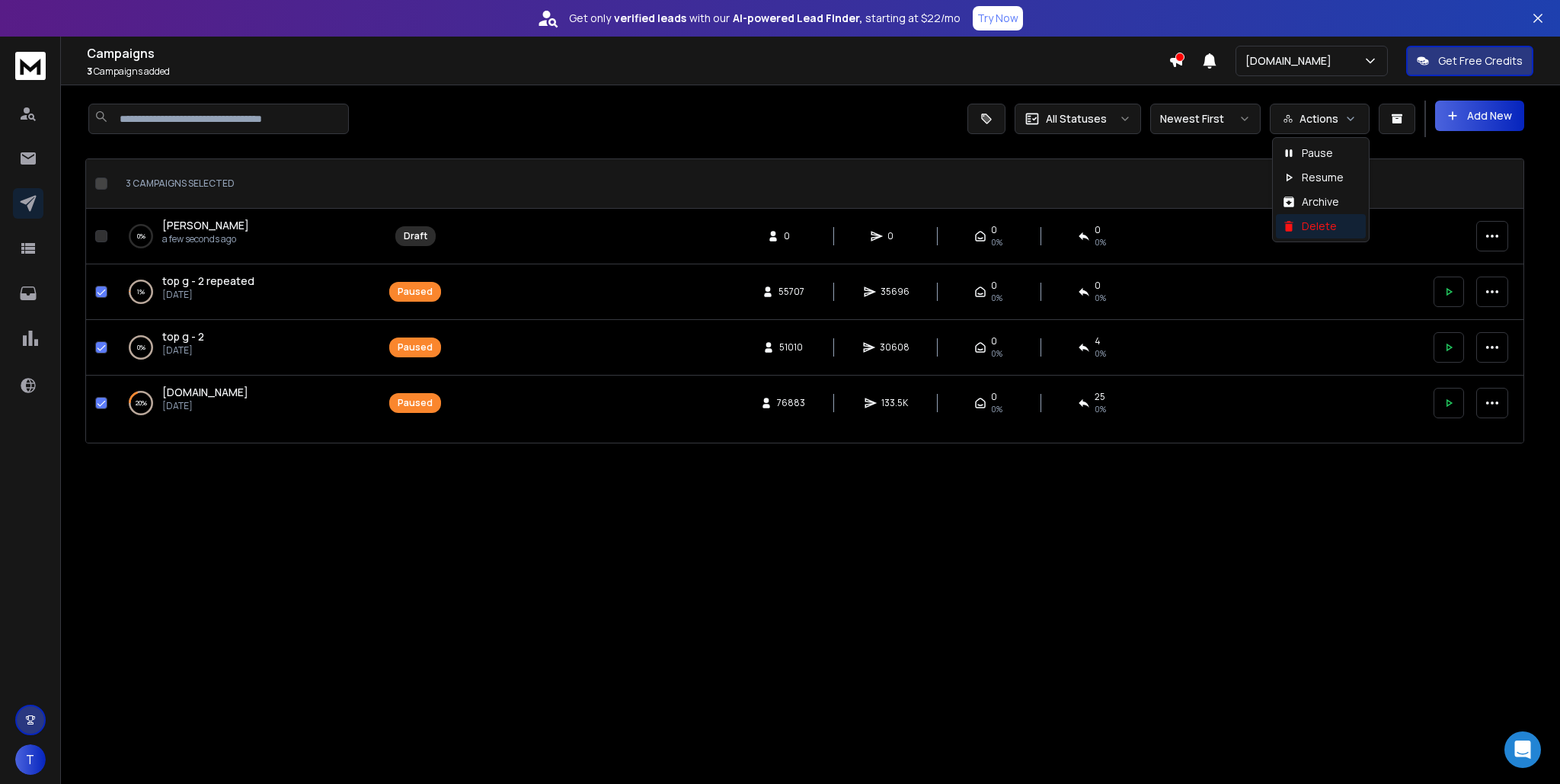
click at [1325, 225] on p "Delete" at bounding box center [1319, 226] width 35 height 16
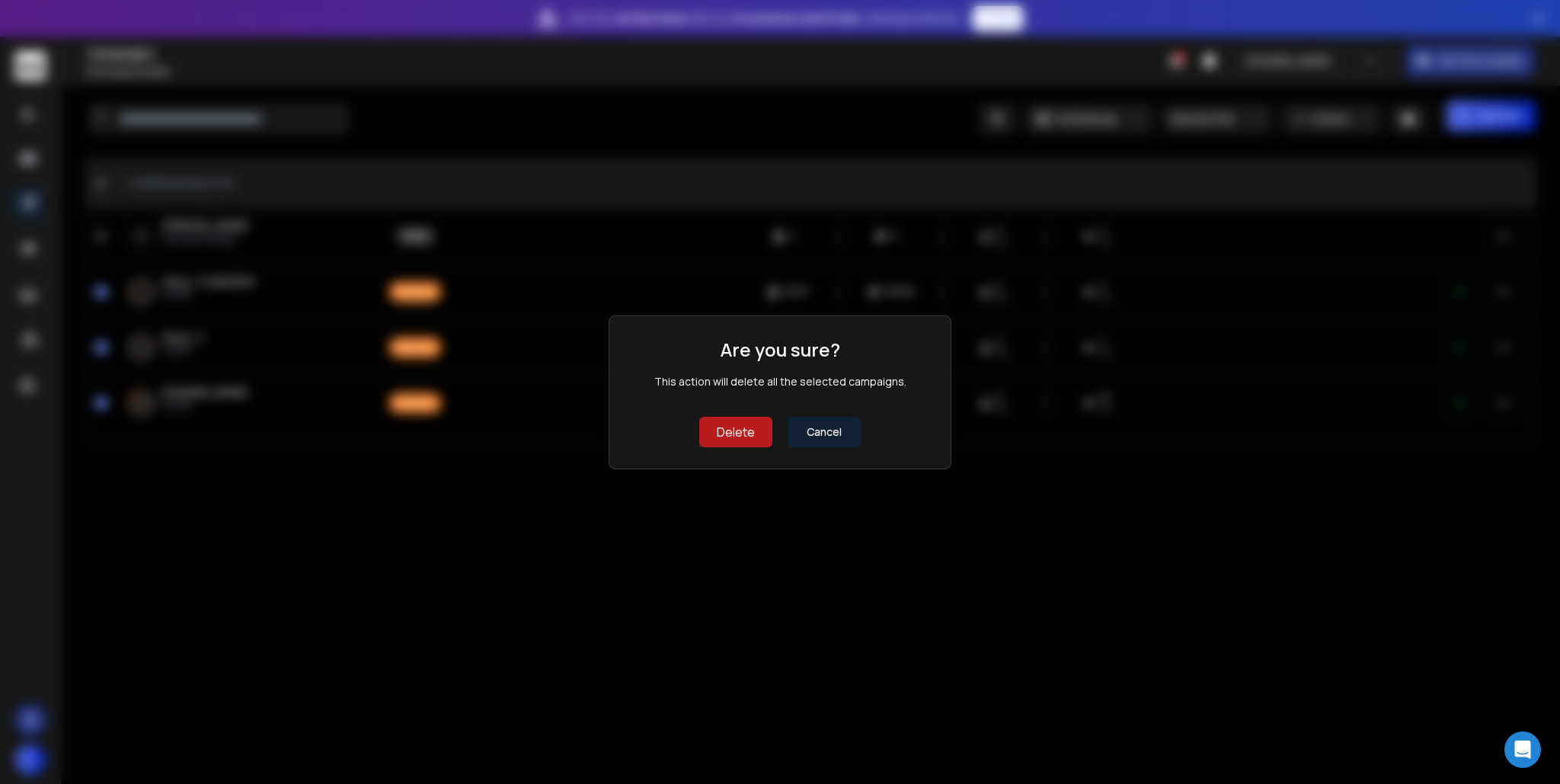
click at [734, 433] on p "delete" at bounding box center [736, 432] width 38 height 18
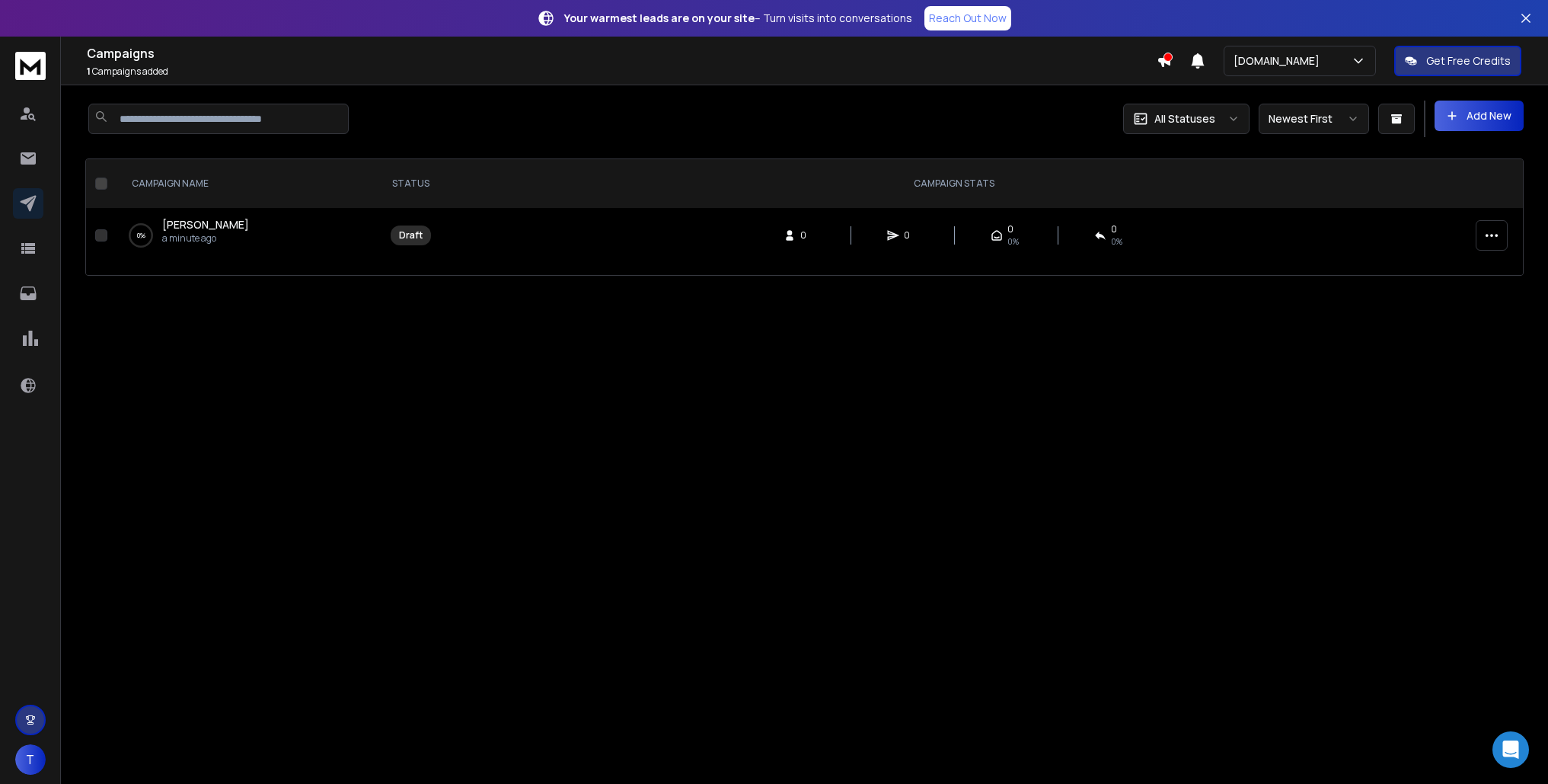
click at [176, 233] on p "a minute ago" at bounding box center [206, 238] width 87 height 12
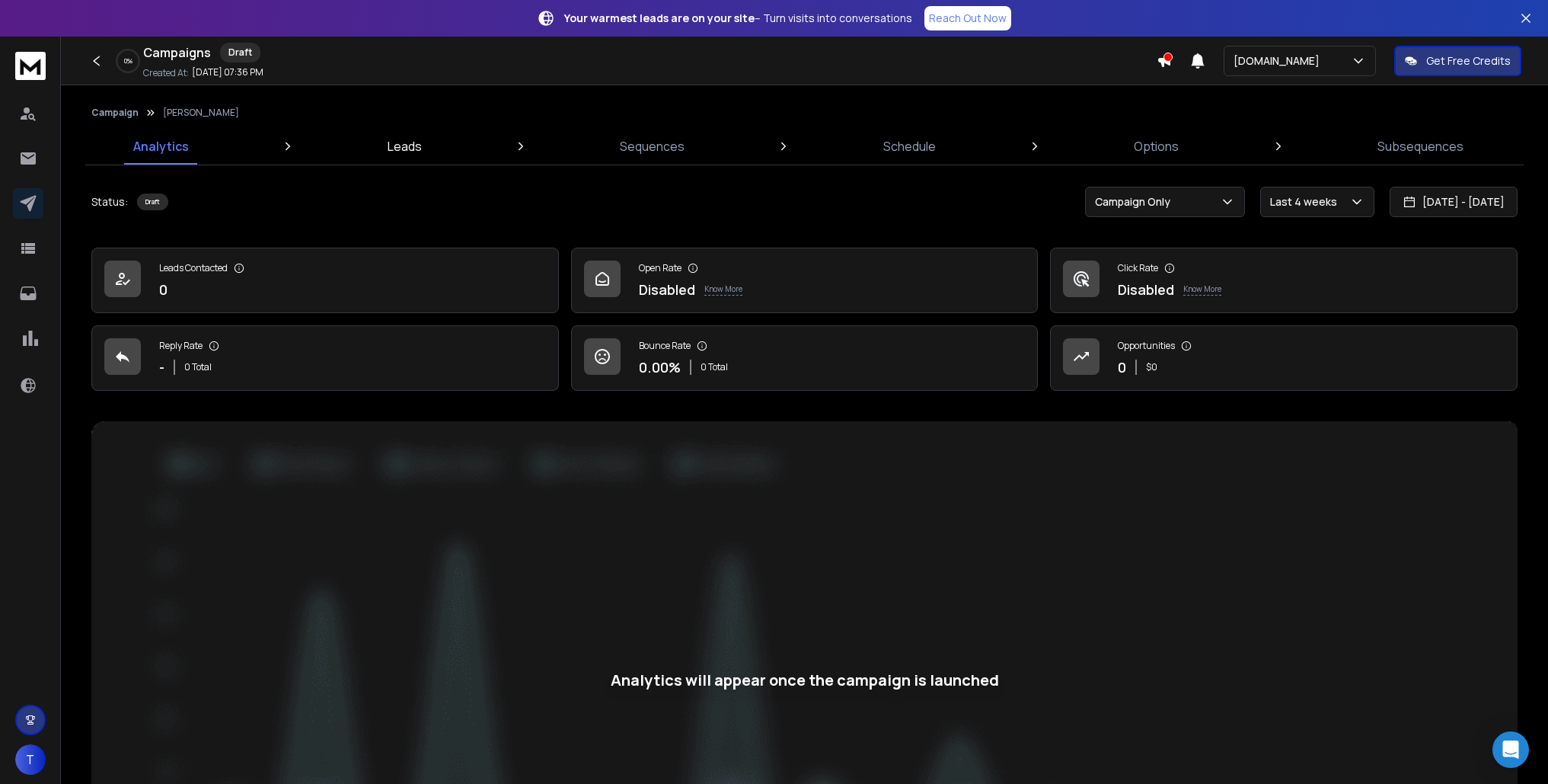
click at [360, 123] on div "Campaign [PERSON_NAME]" at bounding box center [804, 112] width 1438 height 25
click at [398, 156] on link "Leads" at bounding box center [405, 146] width 53 height 37
